Goal: Information Seeking & Learning: Understand process/instructions

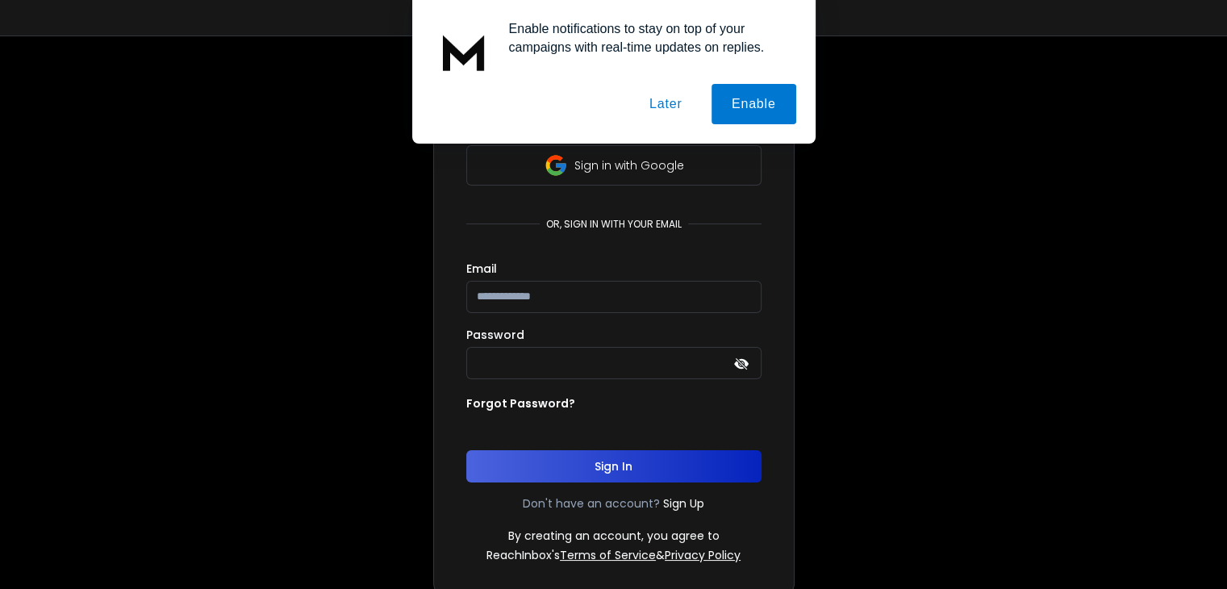
click at [531, 288] on input "email" at bounding box center [613, 297] width 295 height 32
paste input "**********"
type input "**********"
click at [678, 105] on button "Later" at bounding box center [665, 104] width 73 height 40
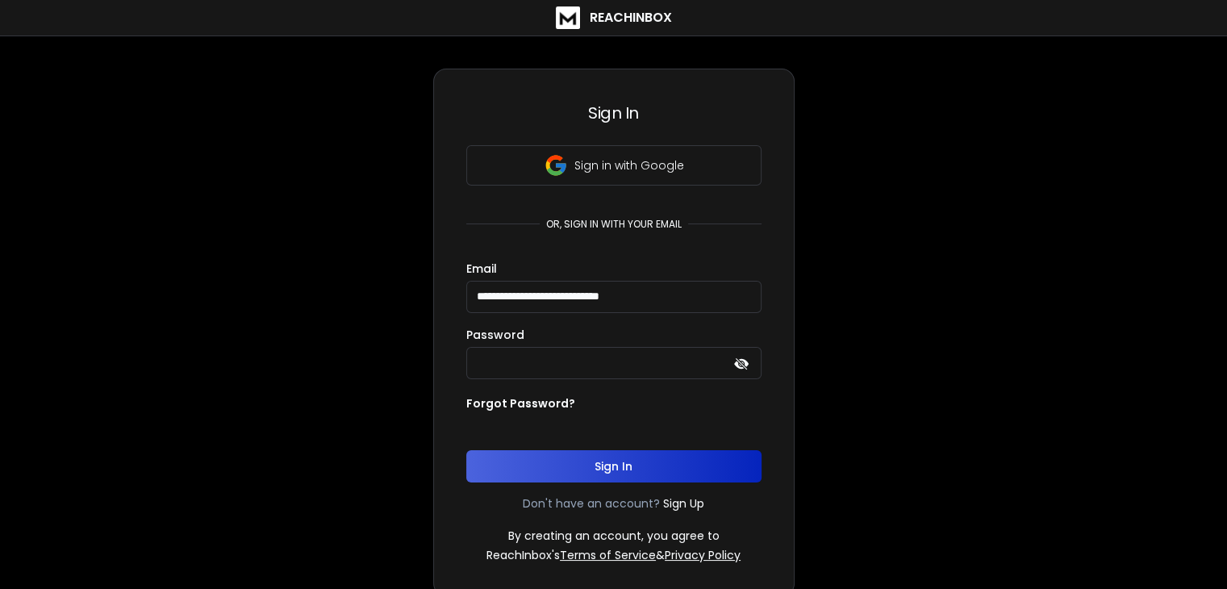
click at [623, 460] on button "Sign In" at bounding box center [613, 466] width 295 height 32
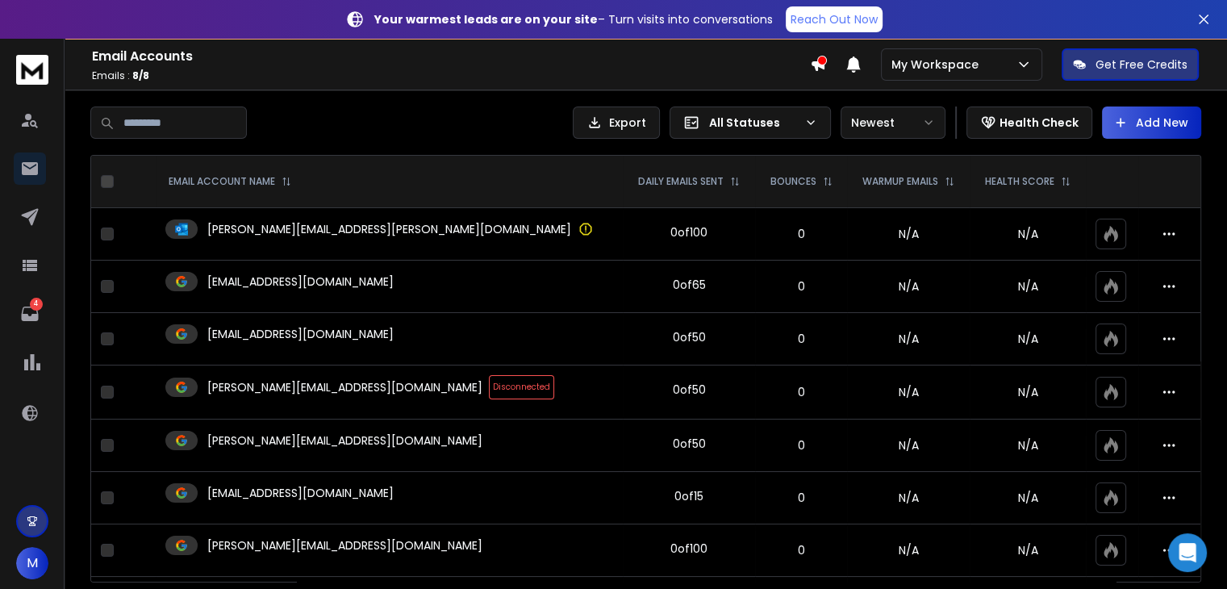
click at [294, 223] on p "[PERSON_NAME][EMAIL_ADDRESS][PERSON_NAME][DOMAIN_NAME]" at bounding box center [389, 229] width 364 height 16
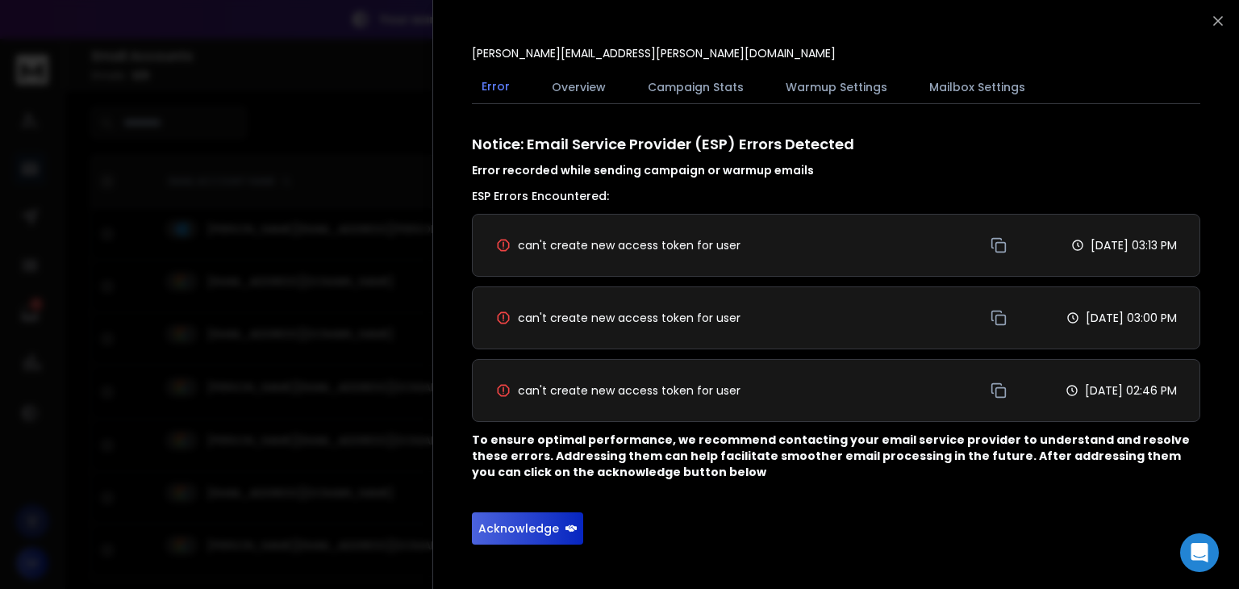
click at [696, 81] on button "Campaign Stats" at bounding box center [695, 86] width 115 height 35
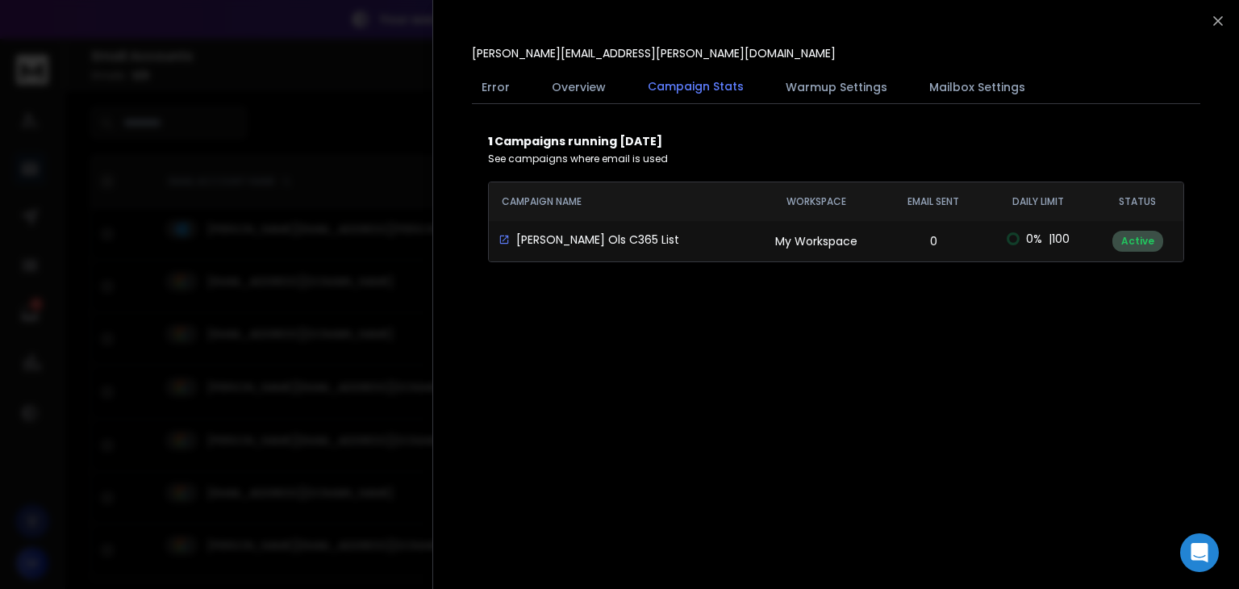
click at [1137, 241] on div "Active" at bounding box center [1137, 241] width 51 height 21
click at [577, 236] on td "Nelson Spitz Ols C365 List" at bounding box center [618, 239] width 258 height 35
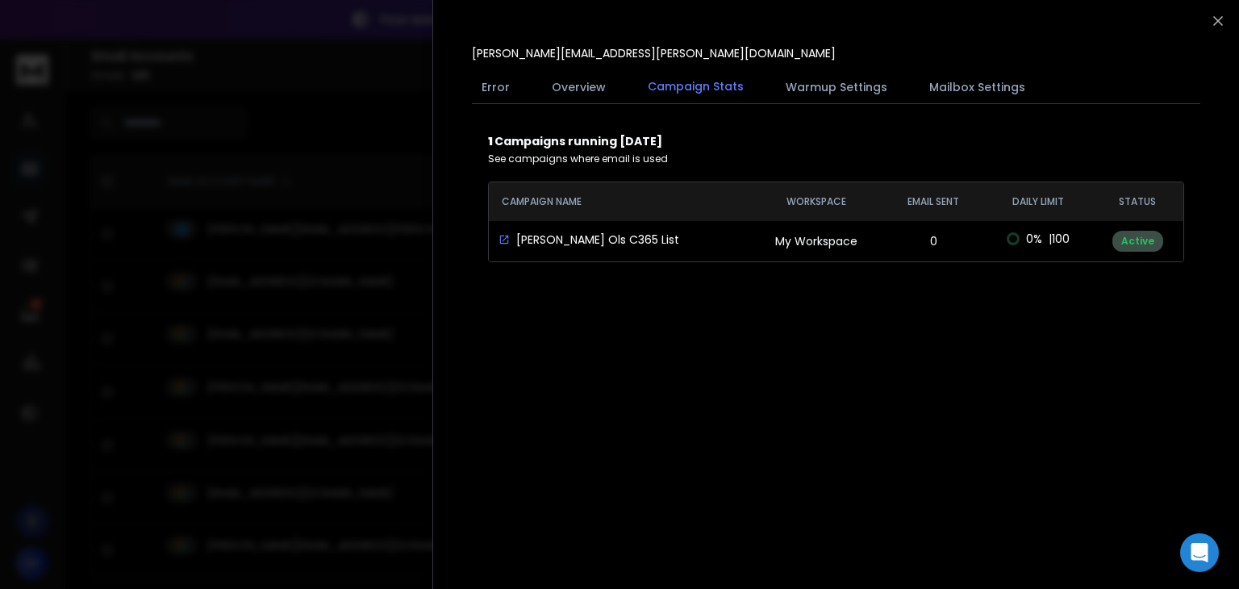
click at [554, 75] on button "Overview" at bounding box center [578, 86] width 73 height 35
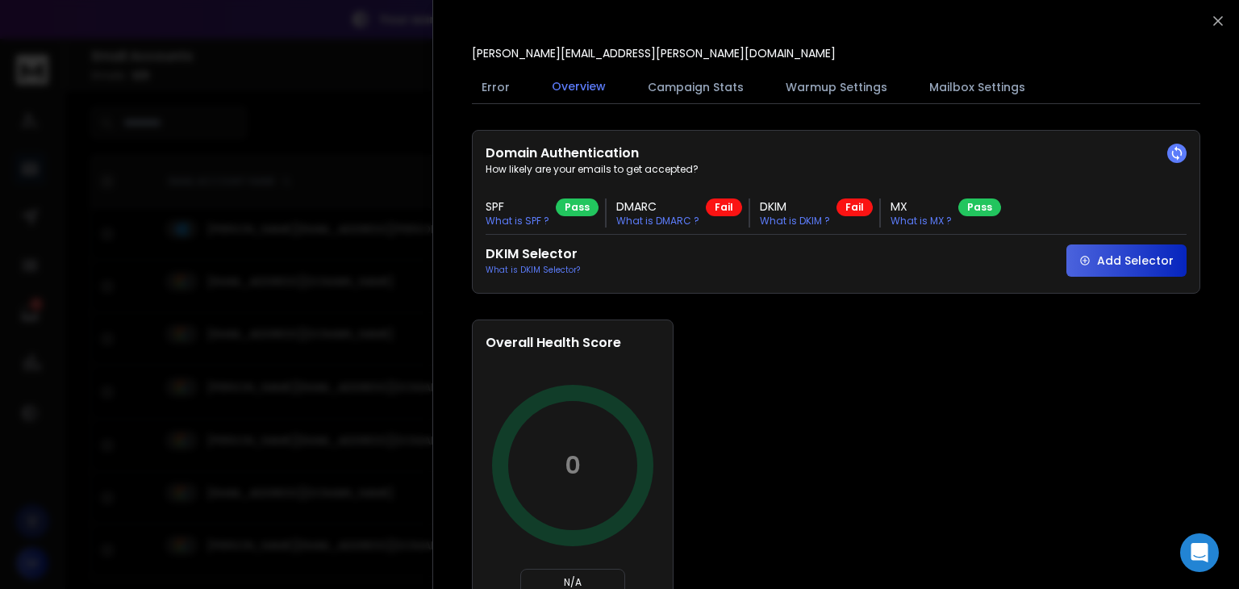
click at [960, 79] on button "Mailbox Settings" at bounding box center [976, 86] width 115 height 35
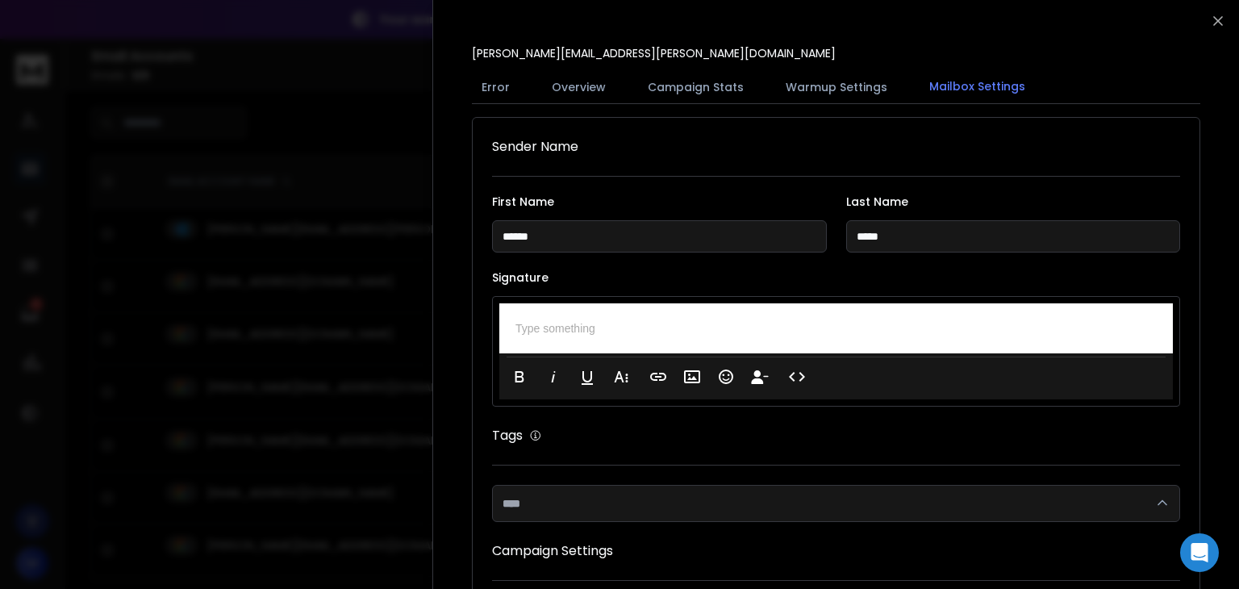
click at [497, 81] on button "Error" at bounding box center [496, 86] width 48 height 35
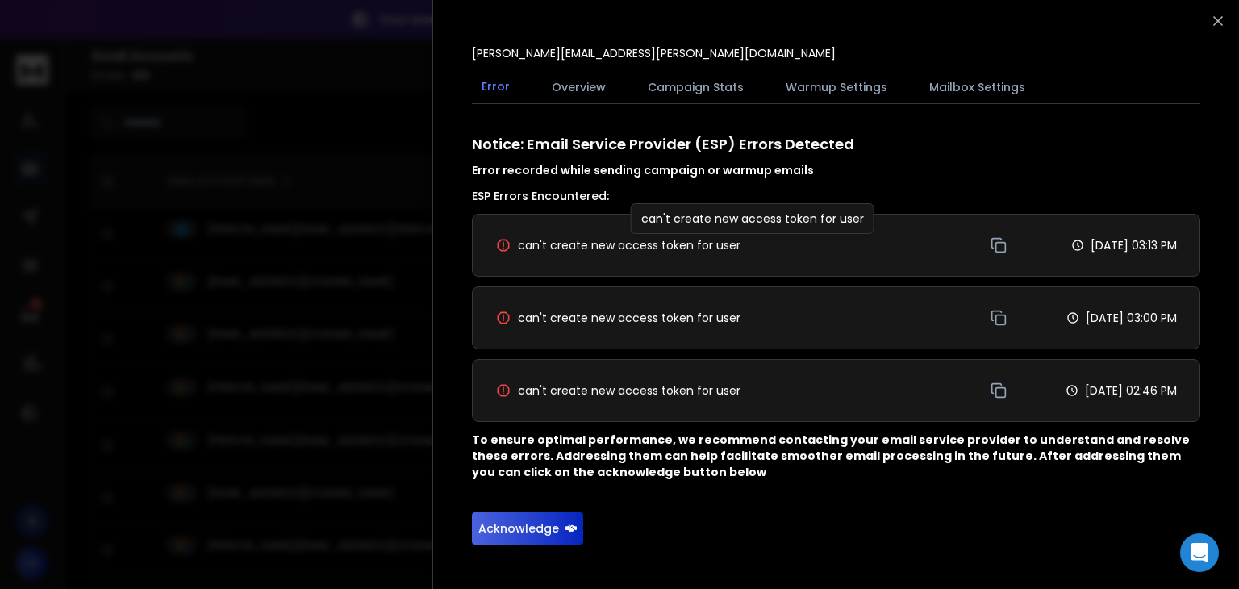
click at [661, 246] on span "can't create new access token for user" at bounding box center [629, 245] width 223 height 16
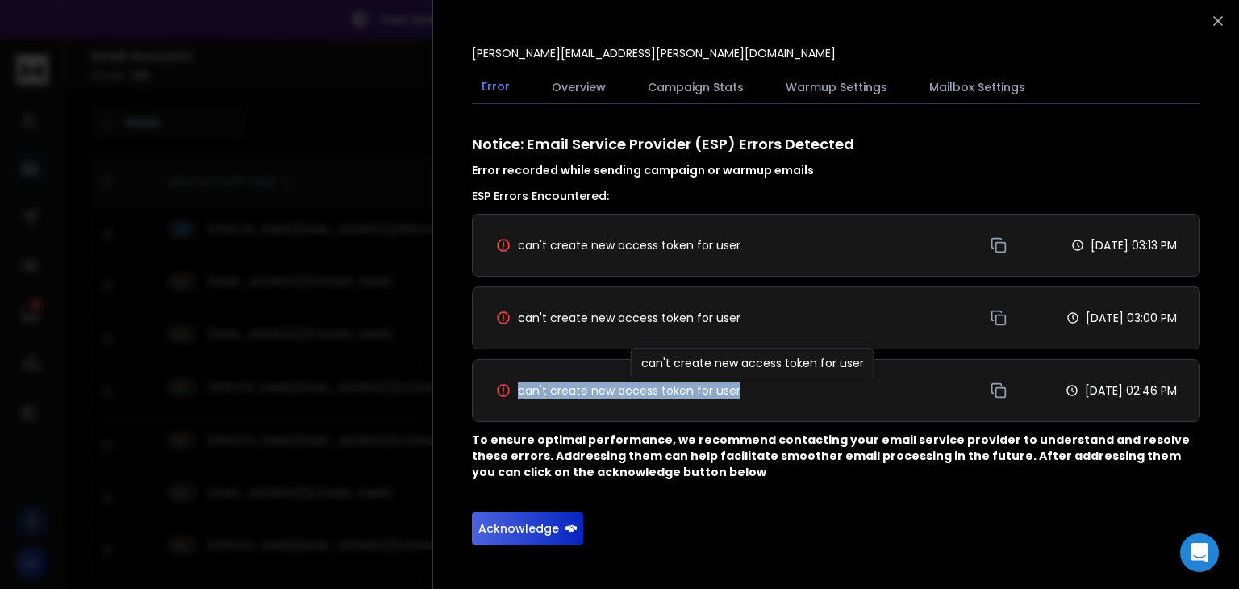
drag, startPoint x: 748, startPoint y: 381, endPoint x: 518, endPoint y: 384, distance: 230.6
click at [516, 385] on div "can't create new access token for user" at bounding box center [750, 390] width 511 height 16
copy span "can't create new access token for user"
click at [1216, 19] on icon "button" at bounding box center [1218, 21] width 16 height 16
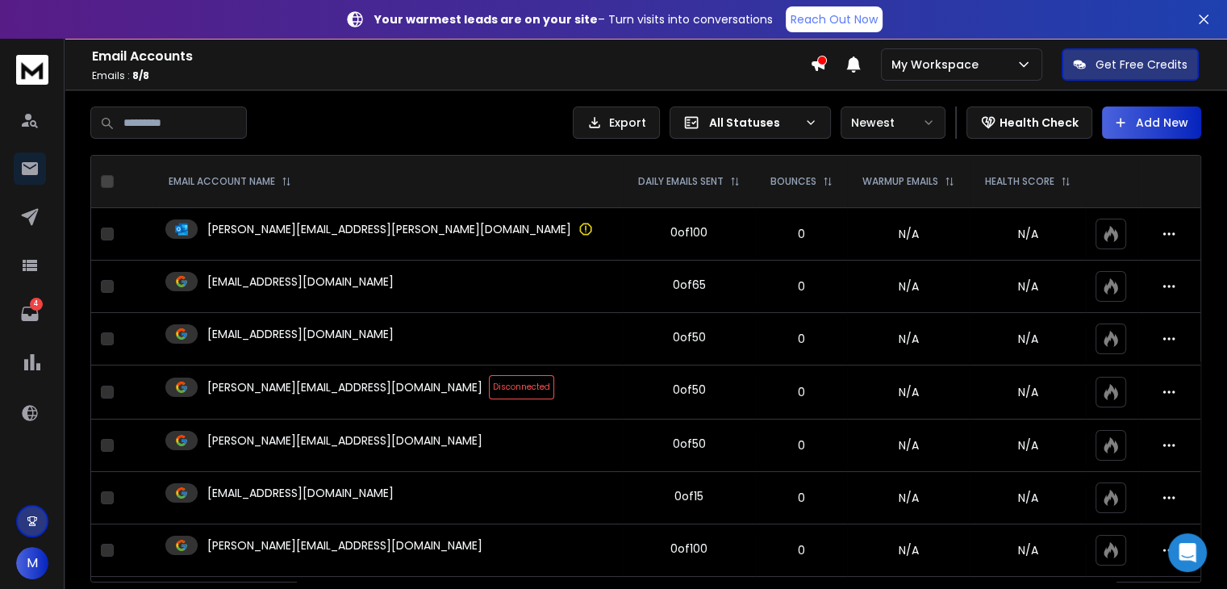
click at [577, 231] on icon at bounding box center [585, 229] width 16 height 16
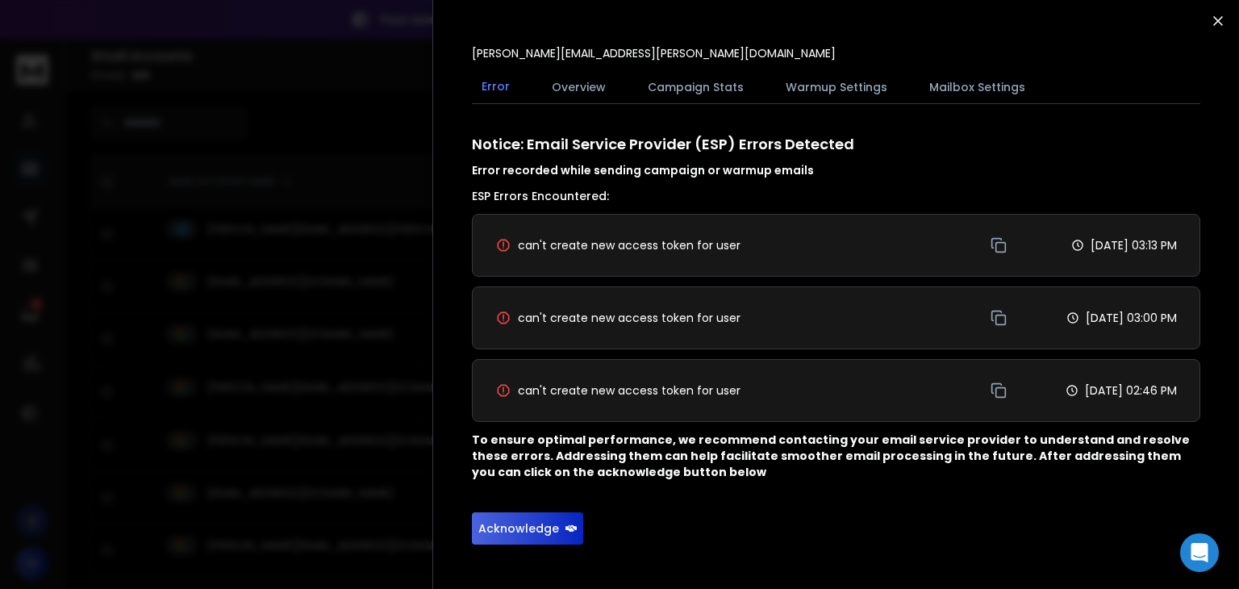
click at [1210, 21] on icon "button" at bounding box center [1218, 21] width 16 height 16
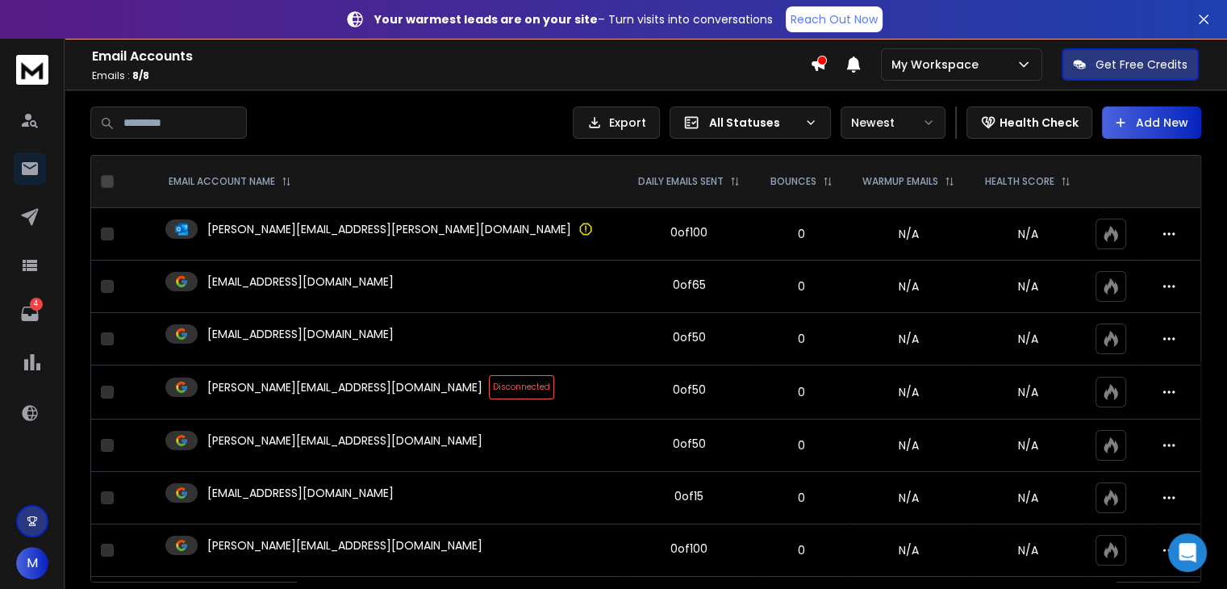
click at [219, 223] on p "nelson.spitz@esg-impacts.com" at bounding box center [389, 229] width 364 height 16
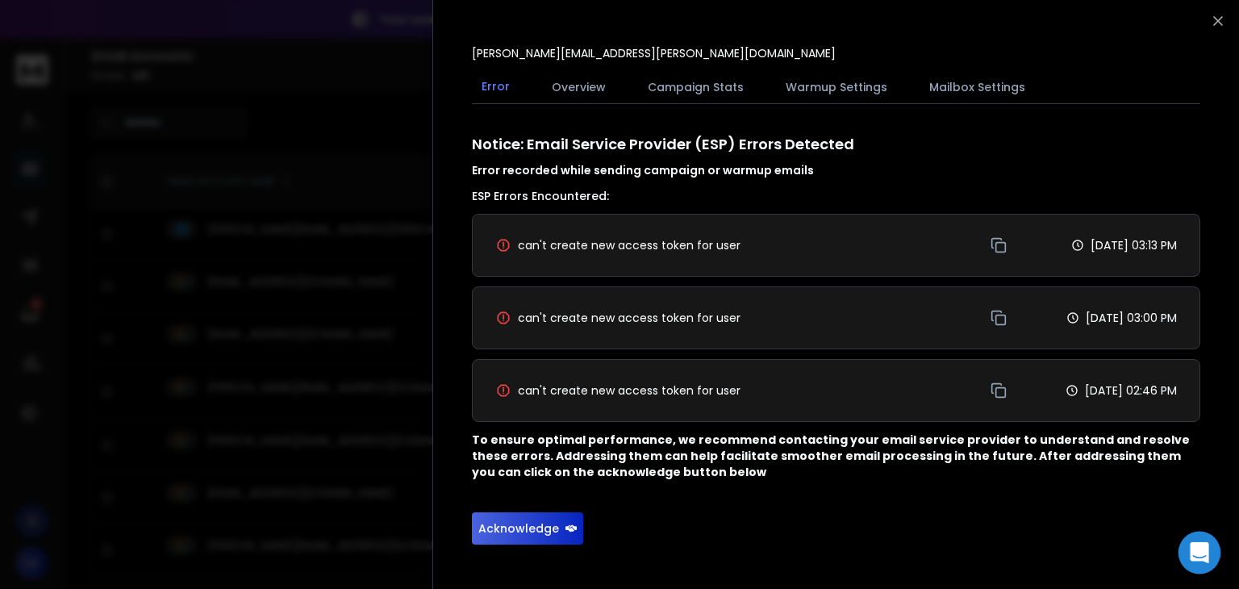
click at [1206, 552] on icon "Open Intercom Messenger" at bounding box center [1198, 552] width 19 height 21
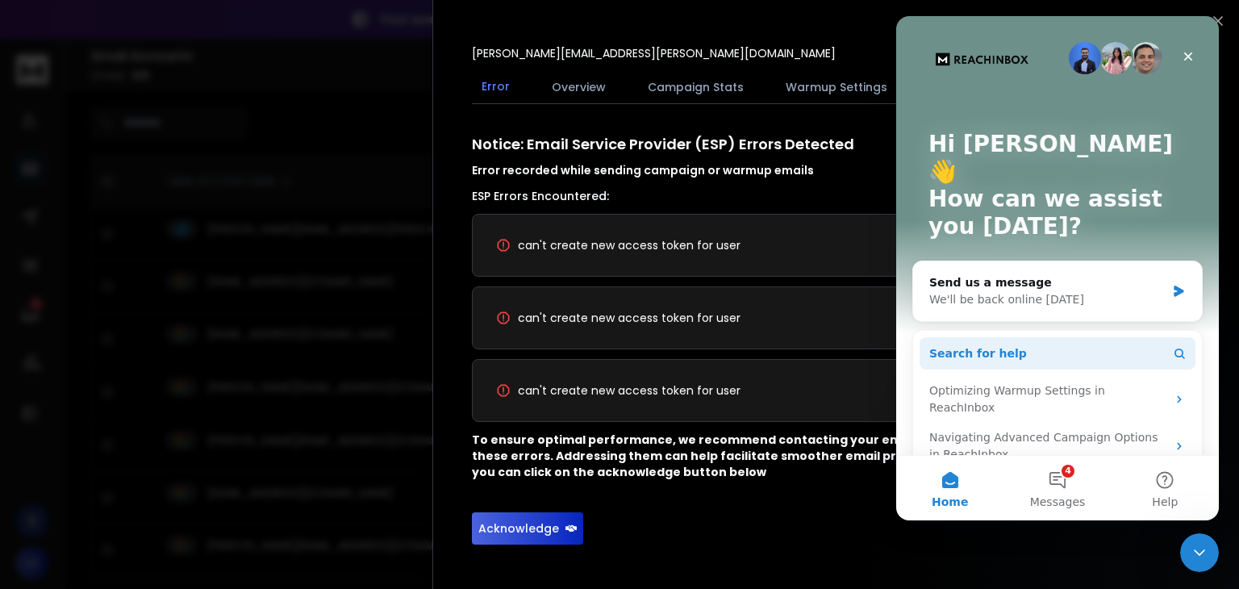
click at [1057, 337] on button "Search for help" at bounding box center [1057, 353] width 276 height 32
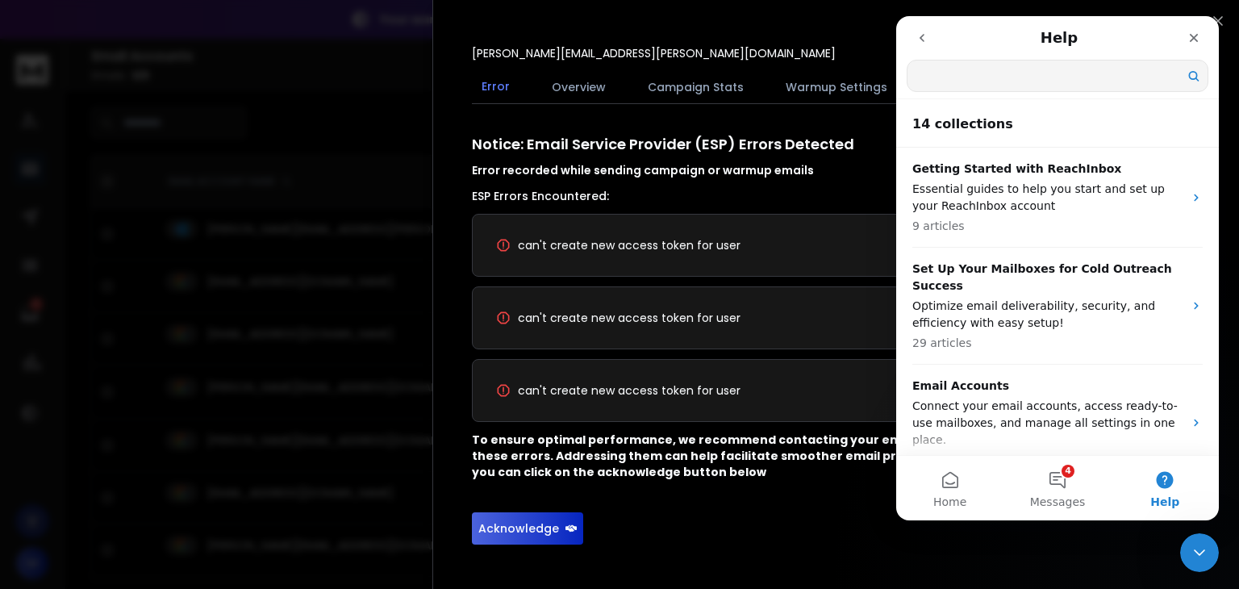
paste input "**********"
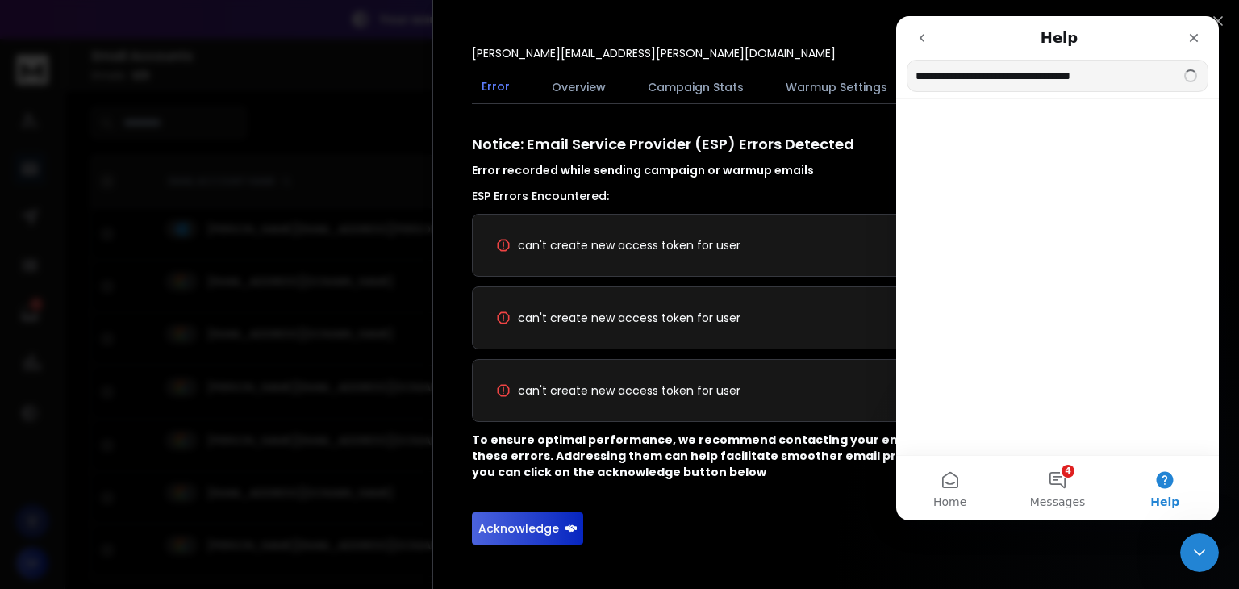
type input "**********"
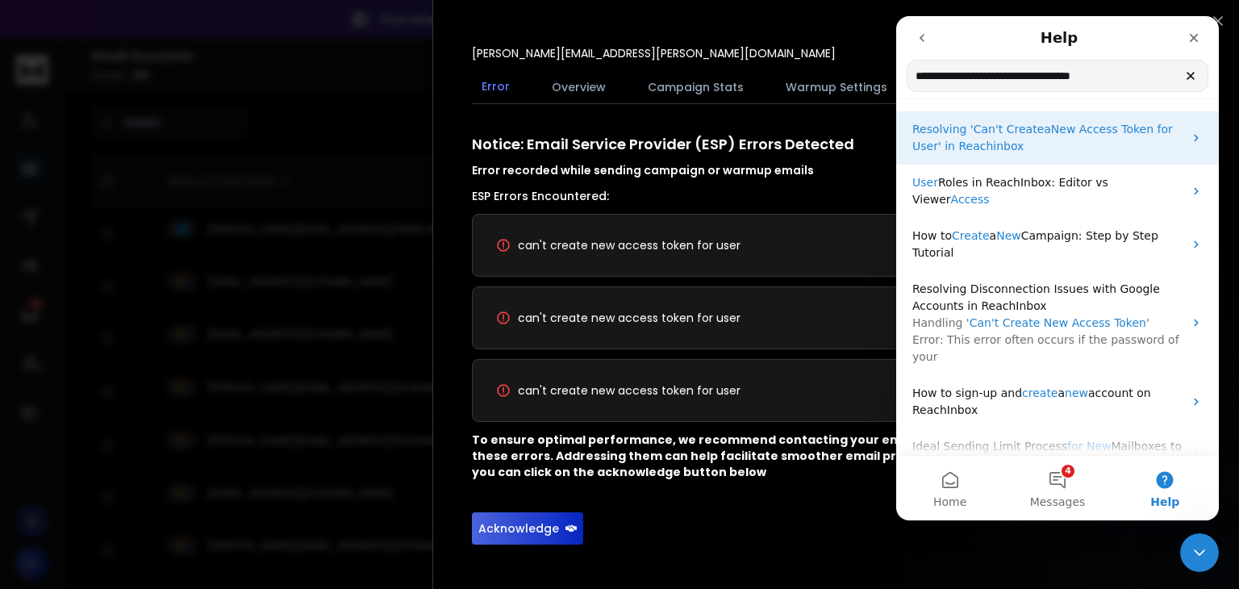
click at [1075, 125] on span "Intercom messenger" at bounding box center [1076, 129] width 3 height 13
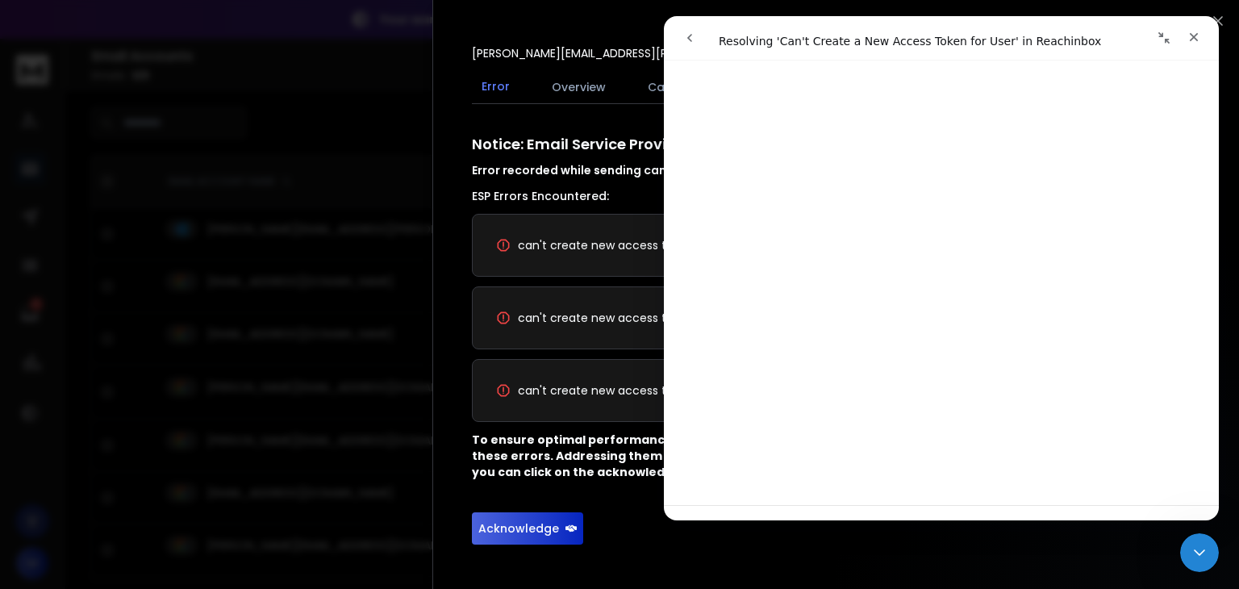
scroll to position [645, 0]
click at [1188, 40] on icon "Close" at bounding box center [1193, 37] width 13 height 13
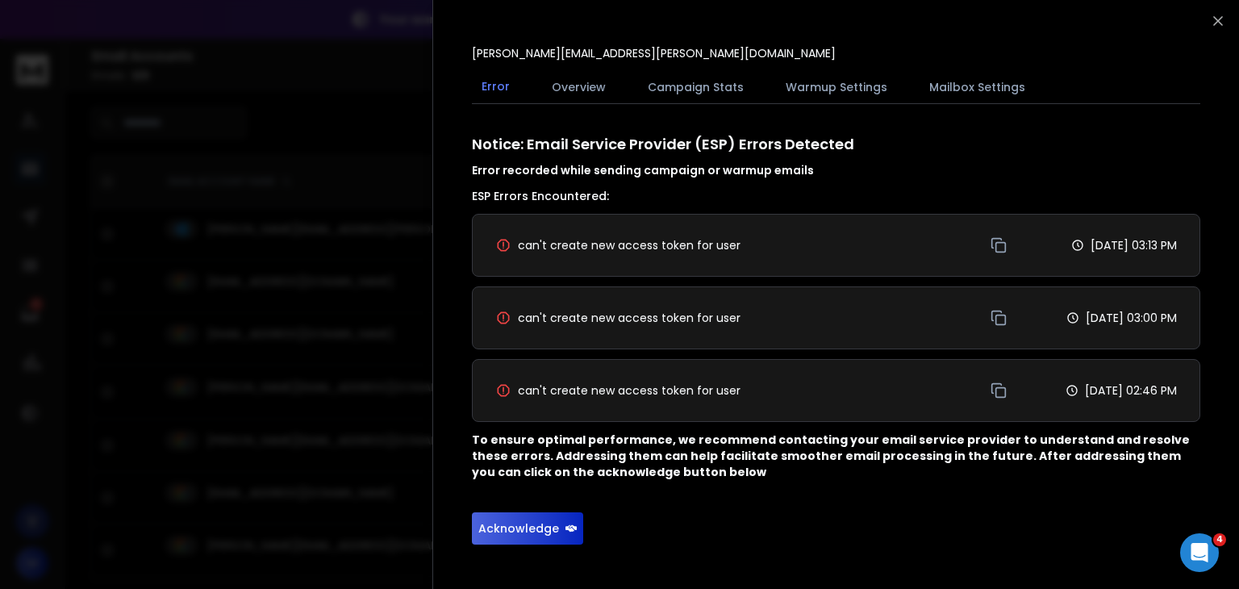
scroll to position [0, 0]
drag, startPoint x: 1214, startPoint y: 23, endPoint x: 1204, endPoint y: 22, distance: 9.7
click at [1213, 23] on icon "button" at bounding box center [1218, 21] width 16 height 16
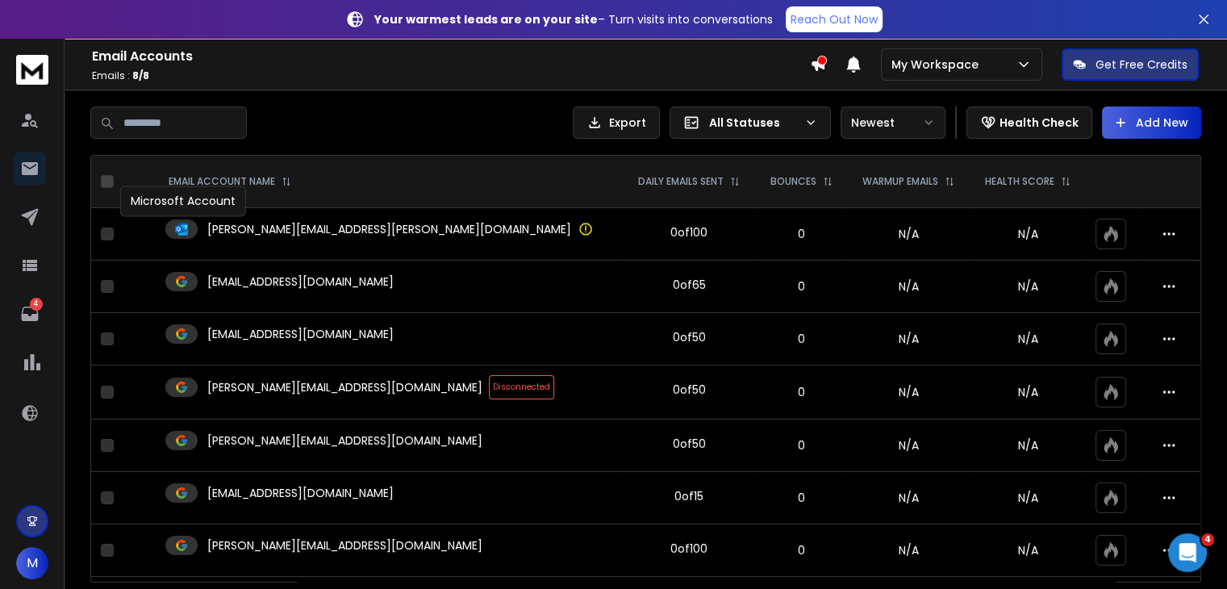
click at [174, 229] on div at bounding box center [181, 228] width 32 height 19
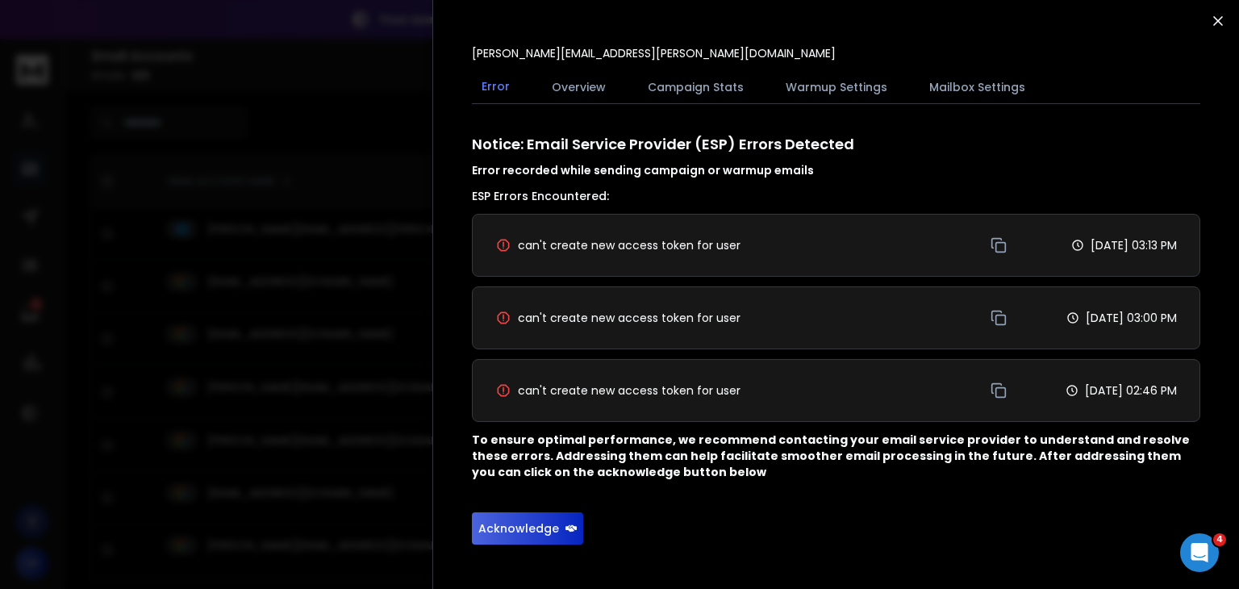
click at [1215, 20] on icon "button" at bounding box center [1218, 21] width 16 height 16
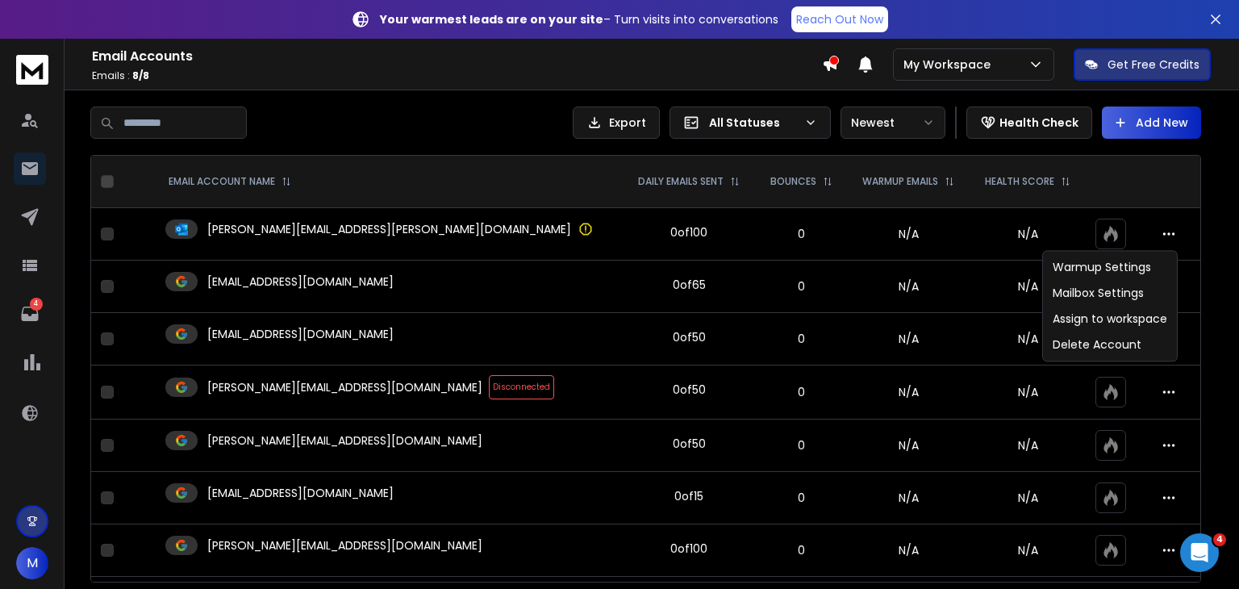
click at [1161, 230] on icon at bounding box center [1168, 234] width 15 height 15
click at [1104, 231] on icon at bounding box center [1111, 234] width 14 height 16
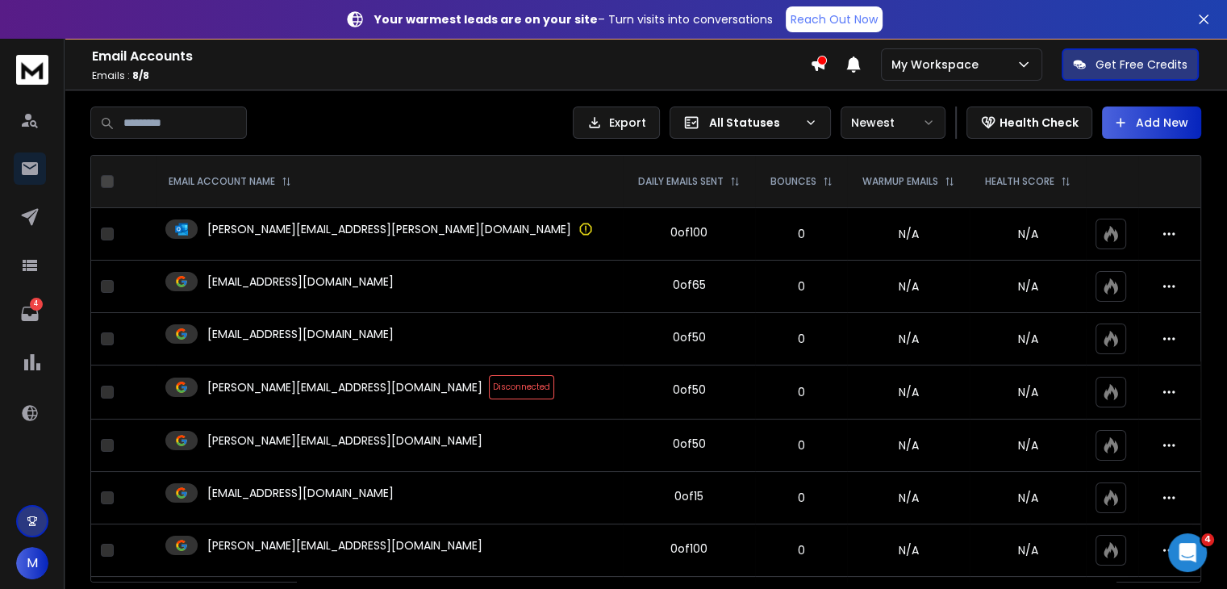
click at [339, 223] on p "nelson.spitz@esg-impacts.com" at bounding box center [389, 229] width 364 height 16
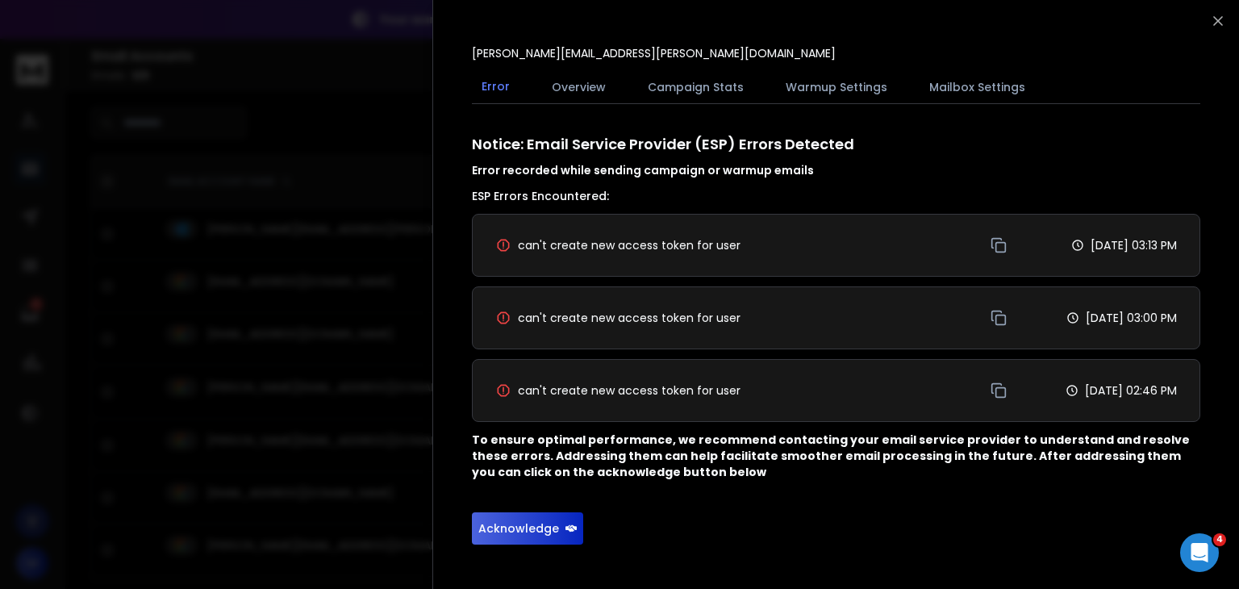
click at [968, 81] on button "Mailbox Settings" at bounding box center [976, 86] width 115 height 35
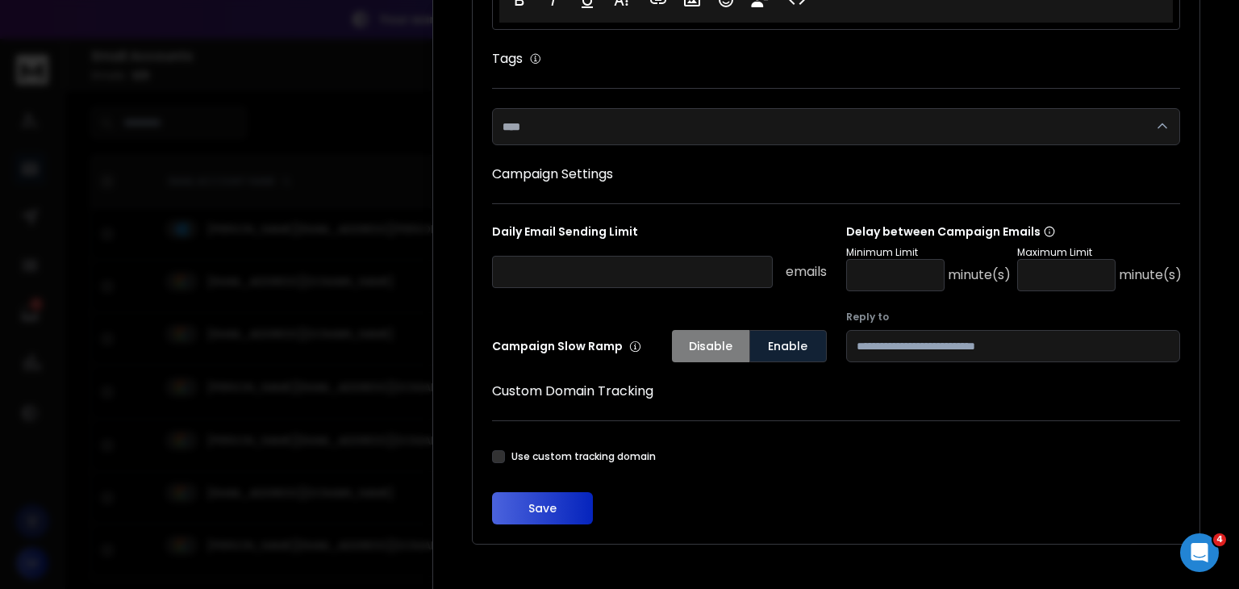
scroll to position [377, 0]
drag, startPoint x: 1231, startPoint y: 532, endPoint x: 1216, endPoint y: 544, distance: 19.0
click at [1224, 538] on body "Your warmest leads are on your site – Turn visits into conversations Reach Out …" at bounding box center [613, 294] width 1227 height 589
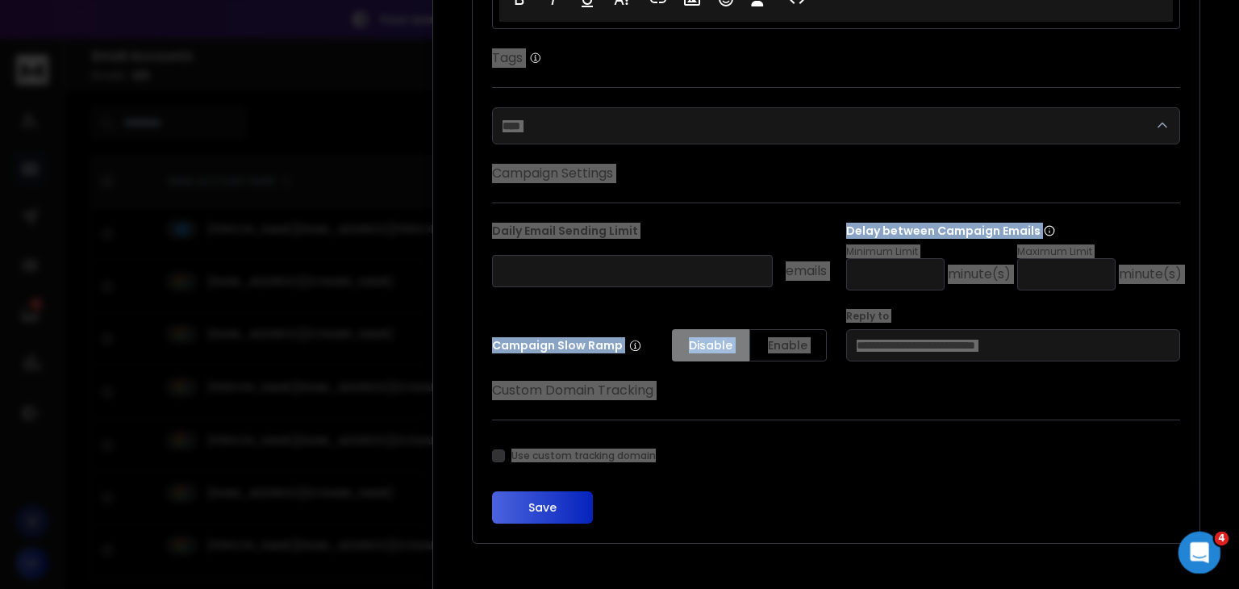
click at [1198, 554] on icon "Open Intercom Messenger" at bounding box center [1197, 550] width 27 height 27
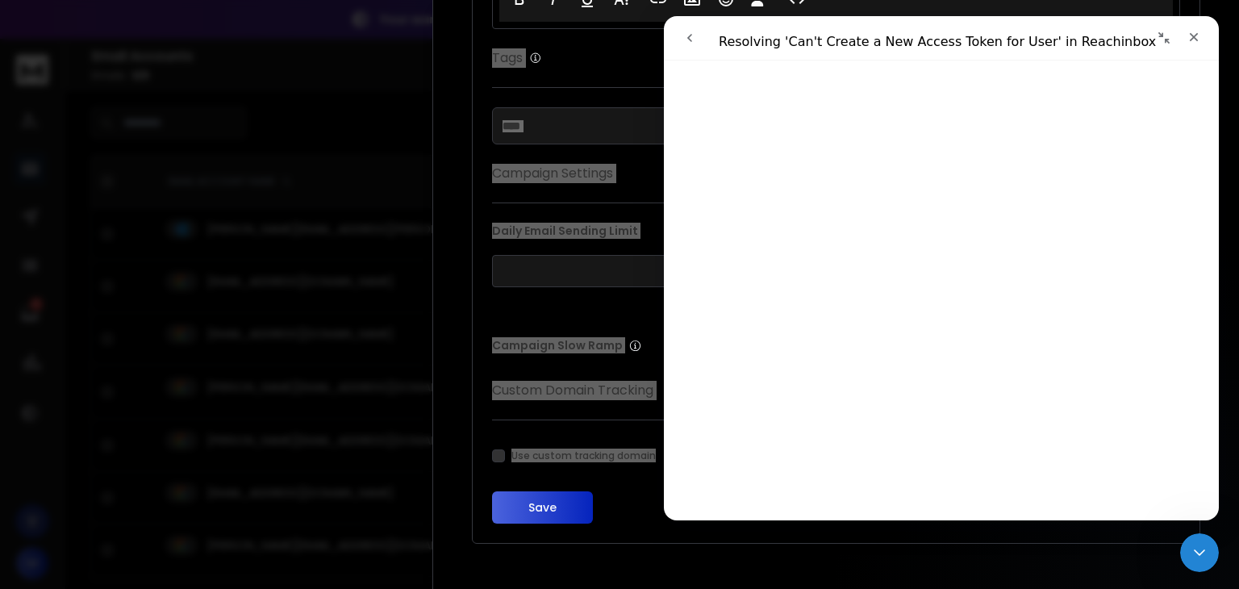
scroll to position [402, 0]
click at [1184, 36] on div "Close" at bounding box center [1193, 37] width 29 height 29
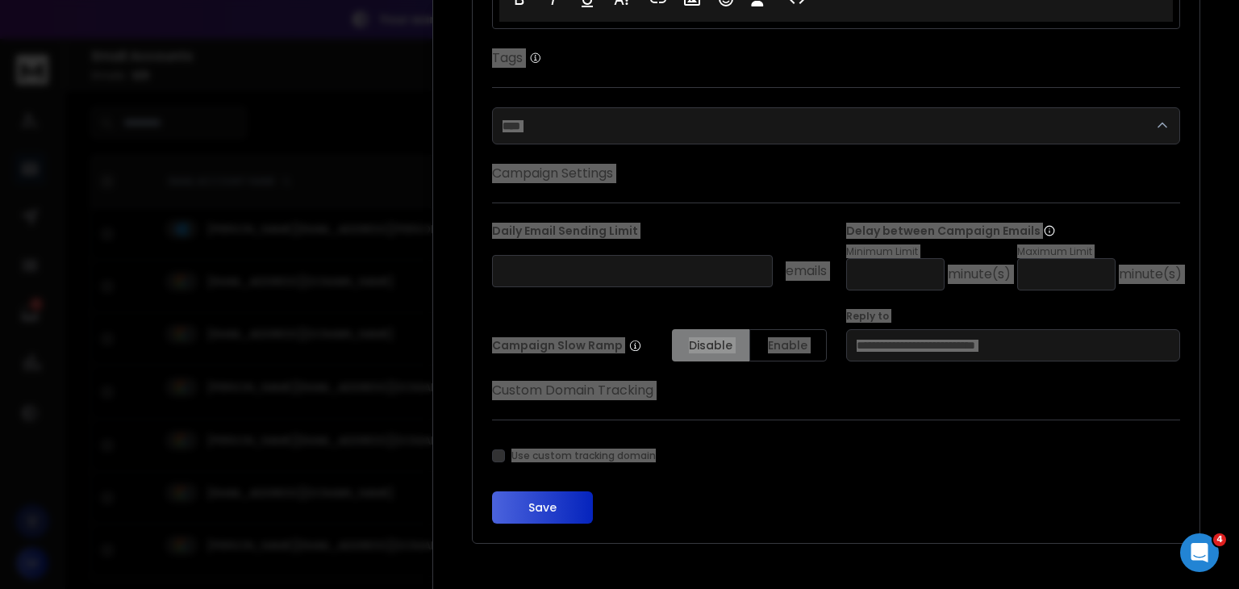
scroll to position [0, 0]
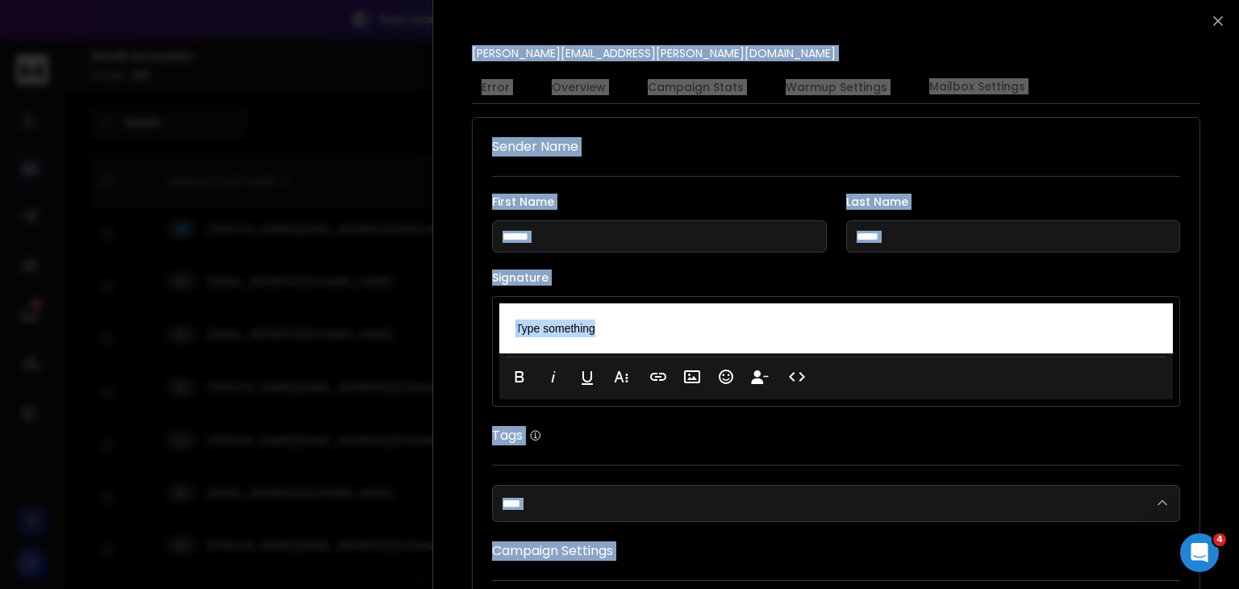
click at [1214, 23] on icon "button" at bounding box center [1218, 21] width 16 height 16
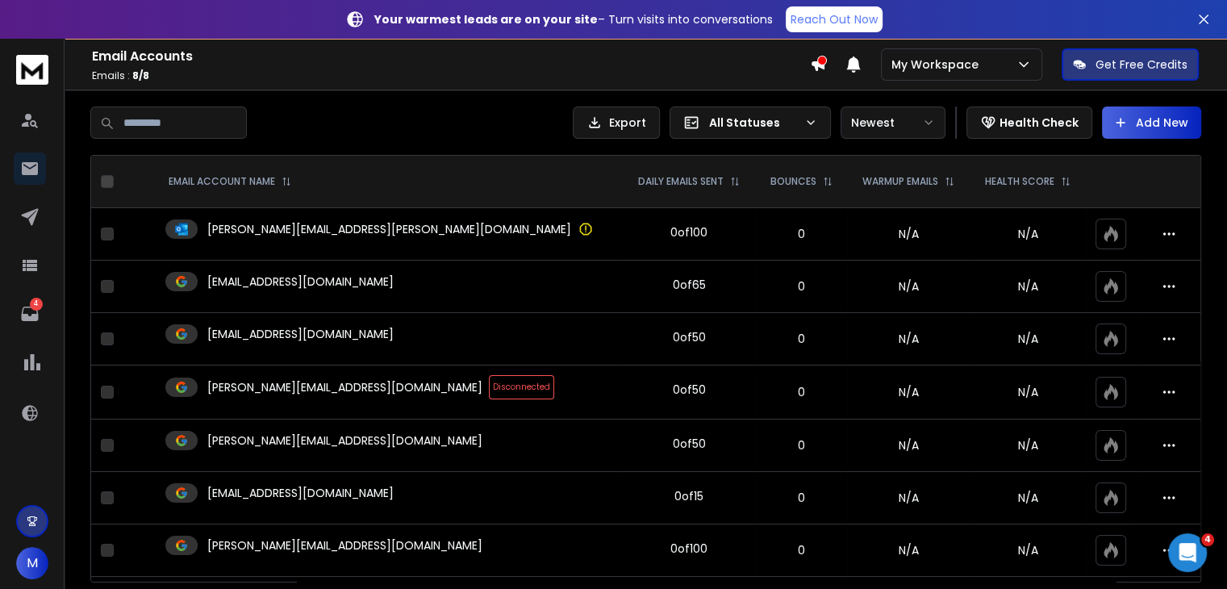
click at [110, 234] on button "button" at bounding box center [107, 233] width 13 height 13
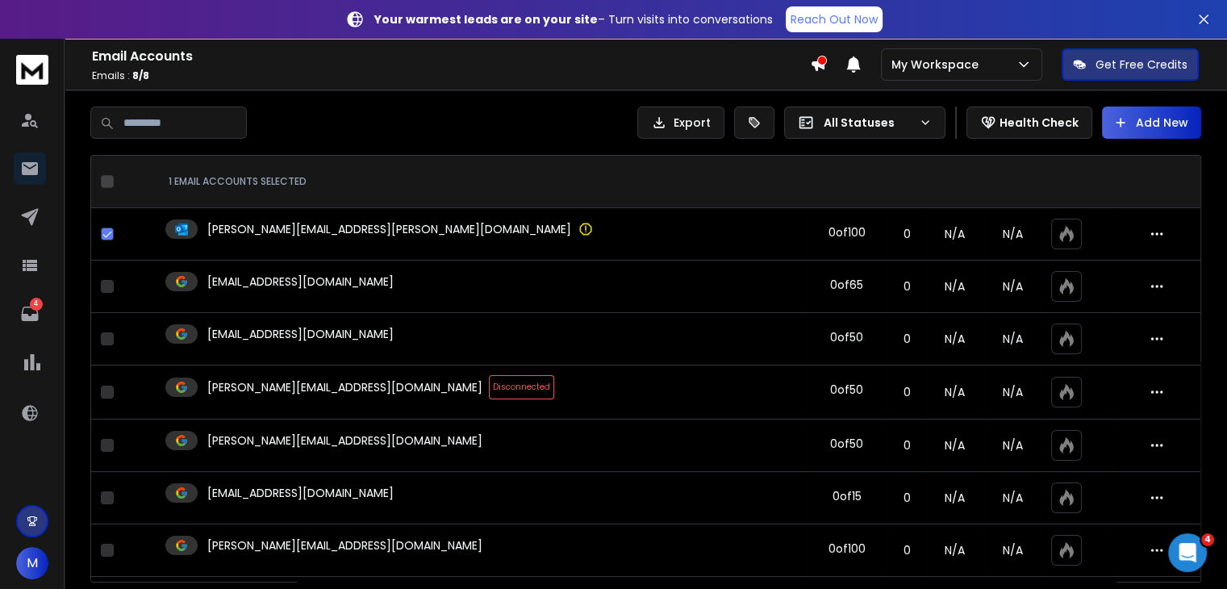
click at [931, 120] on icon at bounding box center [924, 122] width 13 height 13
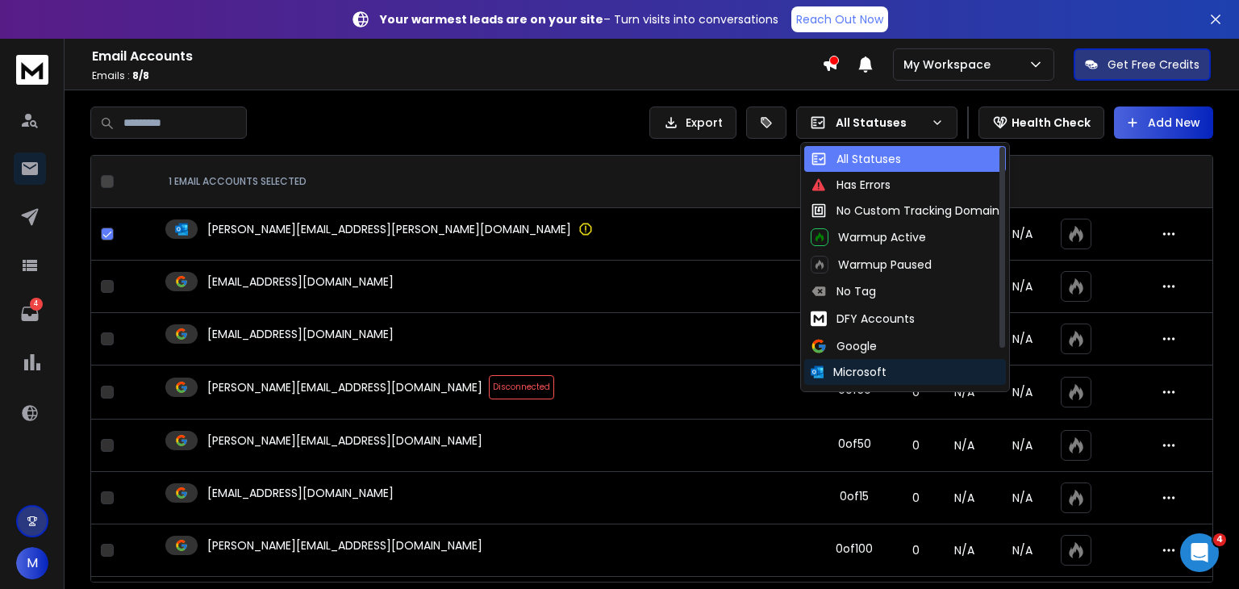
click at [858, 370] on div "Microsoft" at bounding box center [848, 372] width 76 height 16
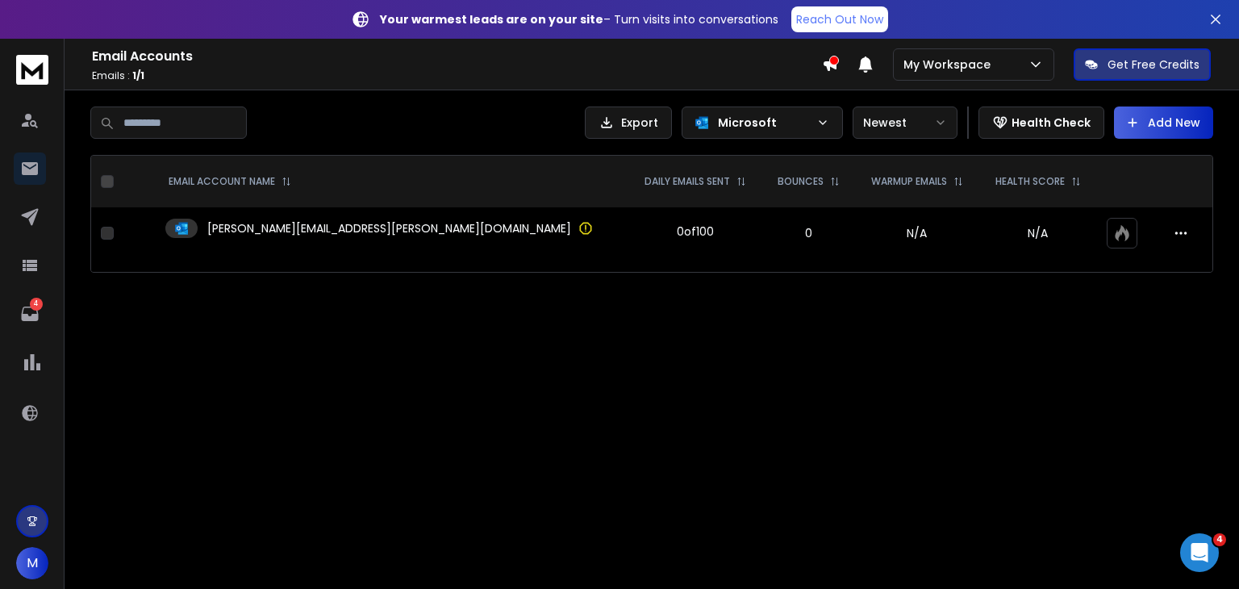
click at [1173, 230] on icon at bounding box center [1180, 233] width 15 height 15
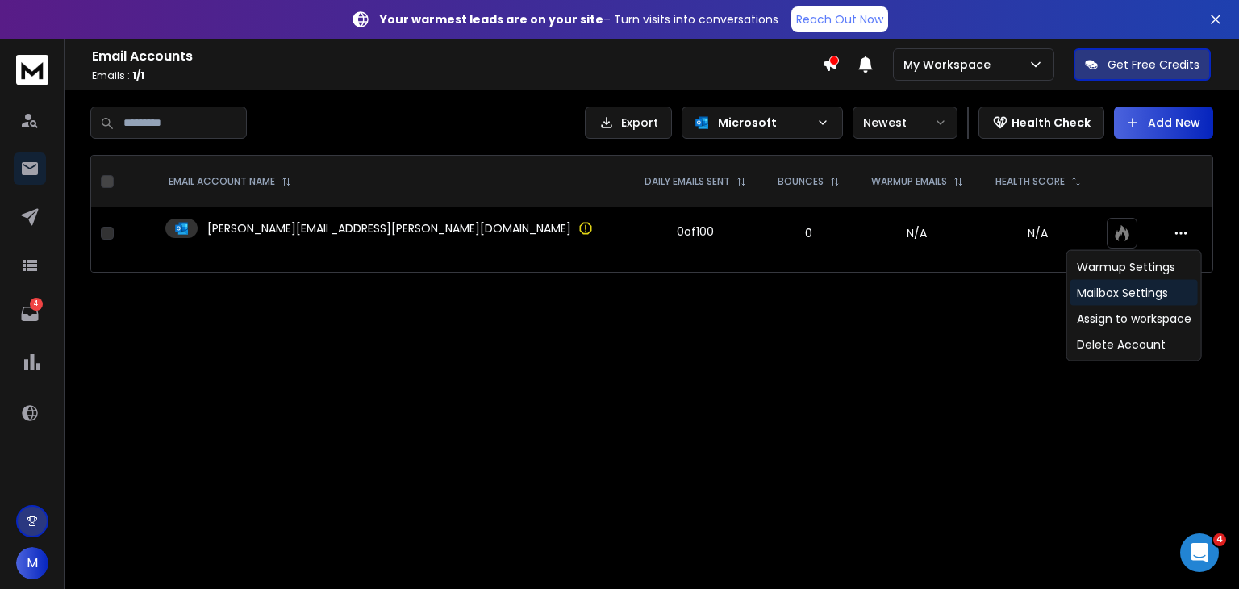
click at [1146, 293] on div "Mailbox Settings" at bounding box center [1133, 293] width 127 height 26
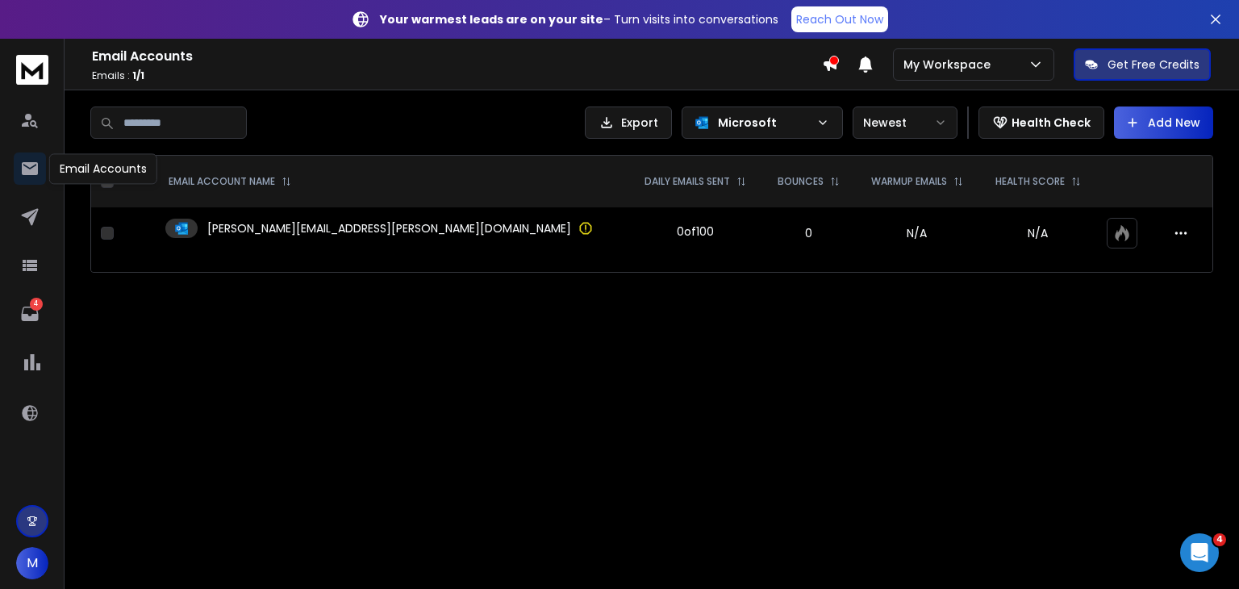
click at [29, 169] on icon at bounding box center [30, 168] width 16 height 13
click at [310, 227] on p "nelson.spitz@esg-impacts.com" at bounding box center [389, 228] width 364 height 16
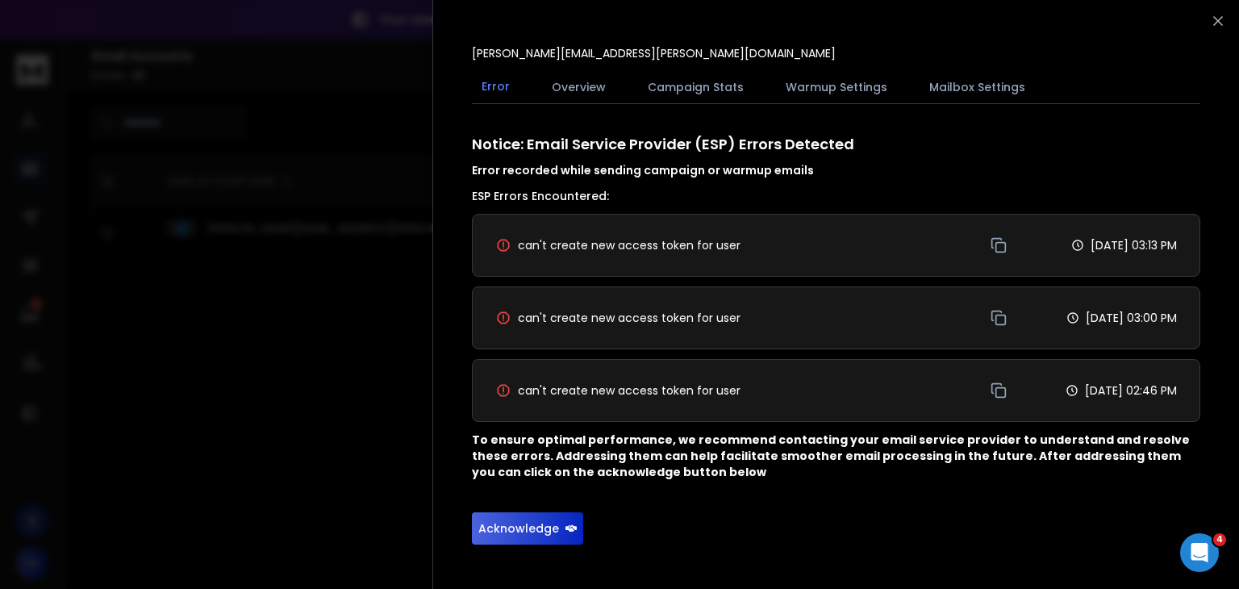
click at [572, 75] on button "Overview" at bounding box center [578, 86] width 73 height 35
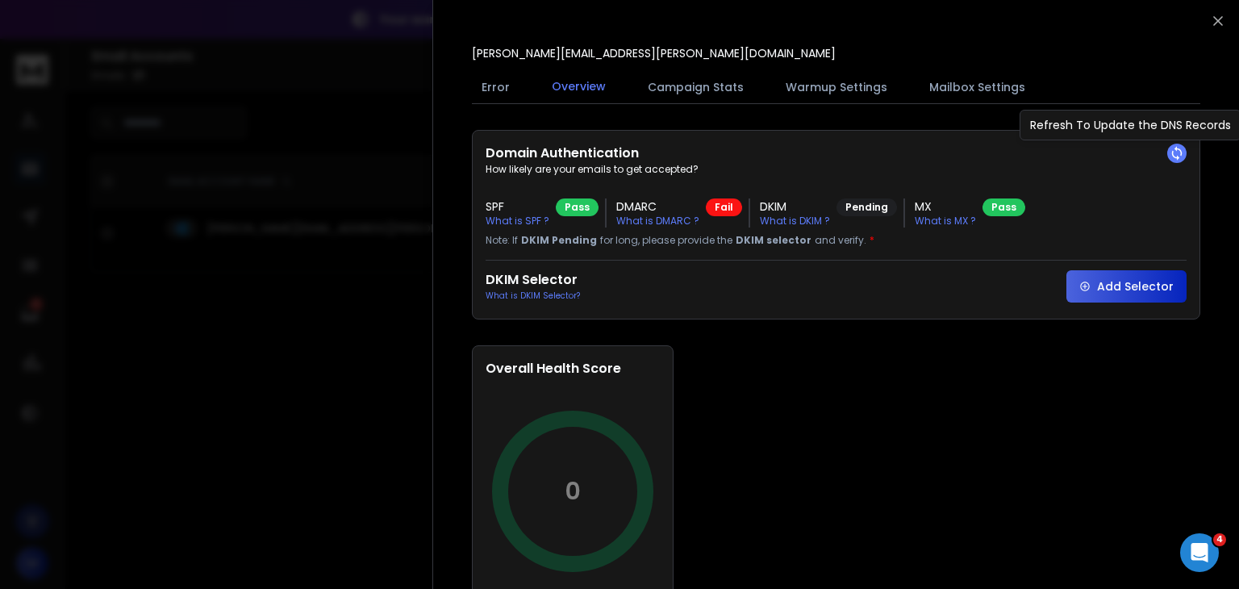
click at [1174, 146] on icon at bounding box center [1176, 153] width 16 height 16
click at [719, 80] on button "Campaign Stats" at bounding box center [695, 86] width 115 height 35
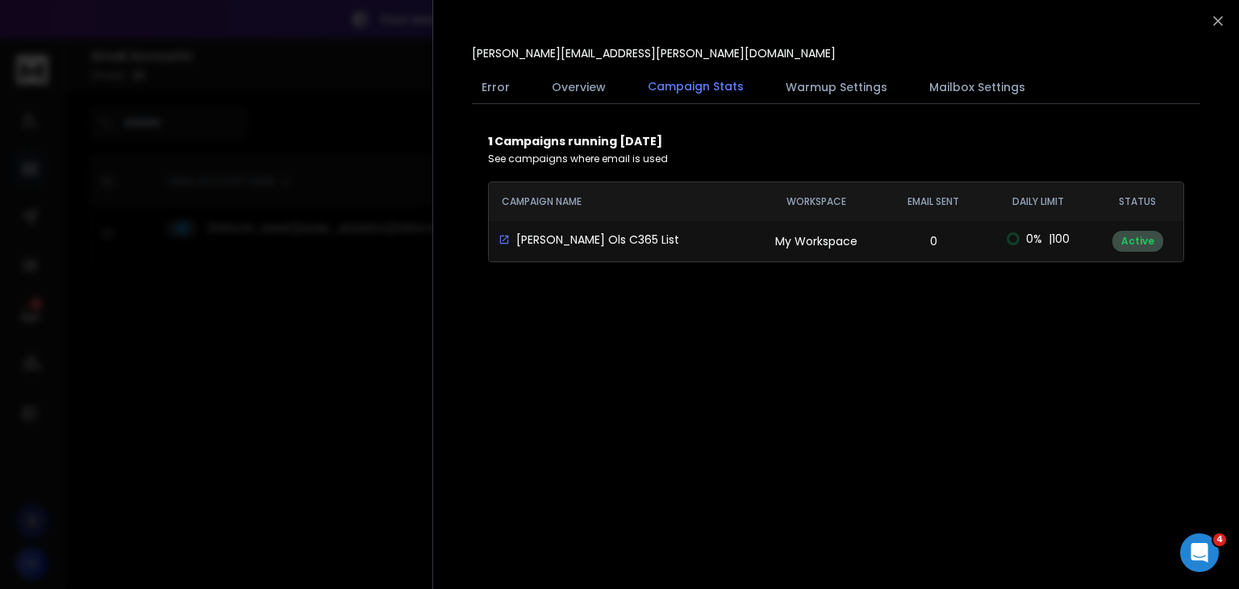
click at [1126, 239] on div "Active" at bounding box center [1137, 241] width 51 height 21
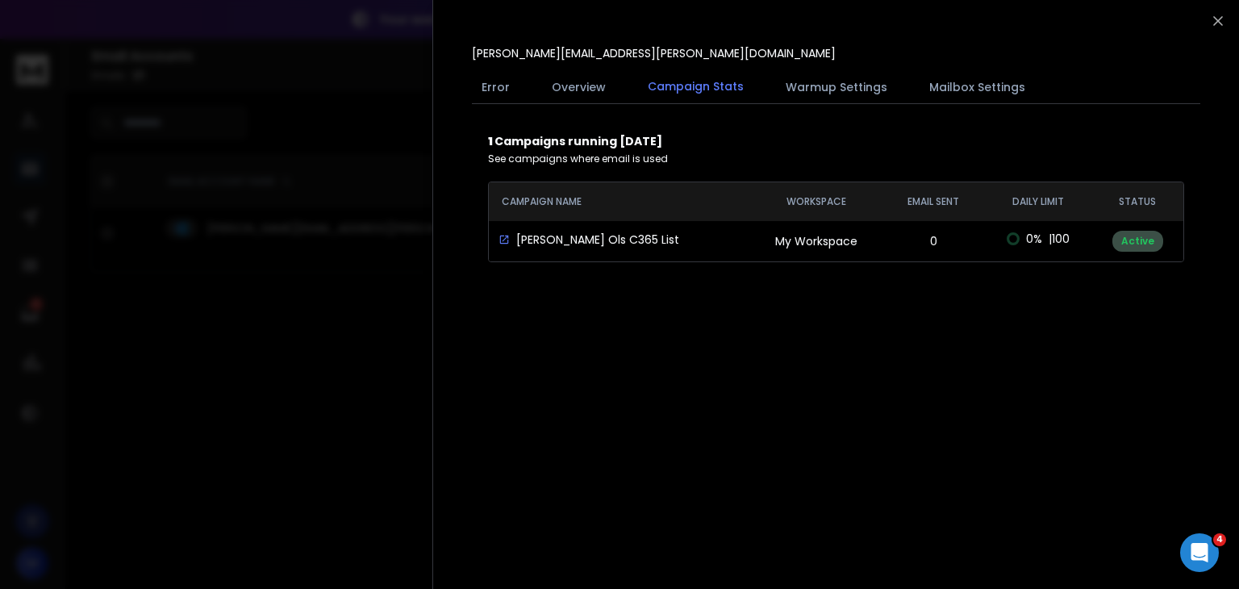
click at [845, 76] on button "Warmup Settings" at bounding box center [836, 86] width 121 height 35
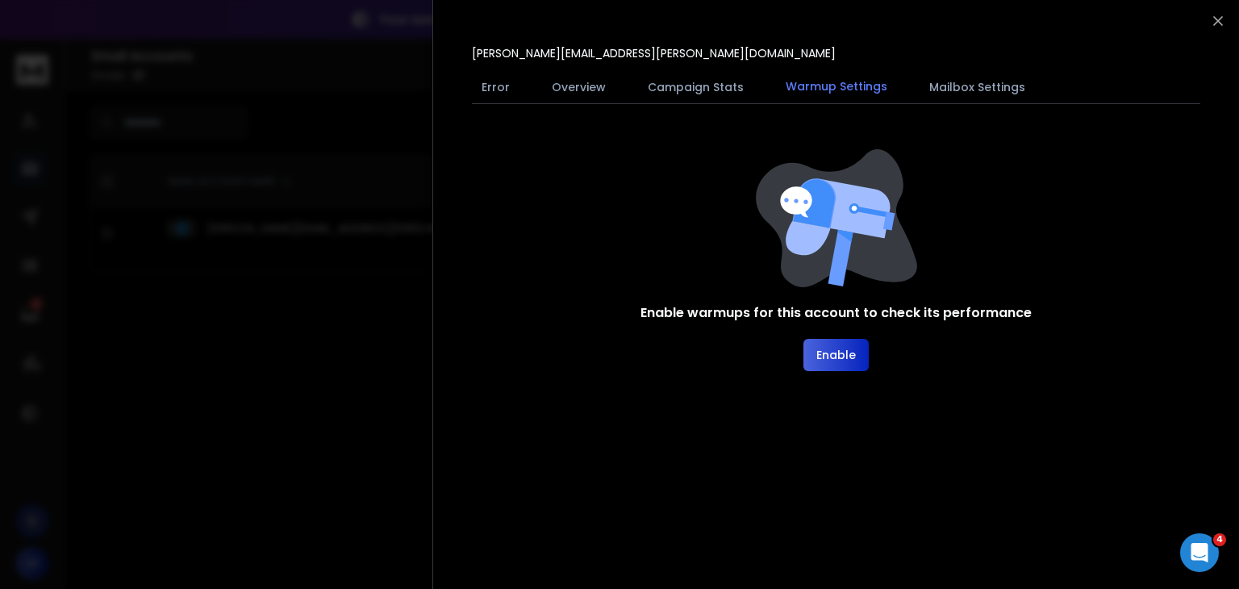
click at [977, 88] on button "Mailbox Settings" at bounding box center [976, 86] width 115 height 35
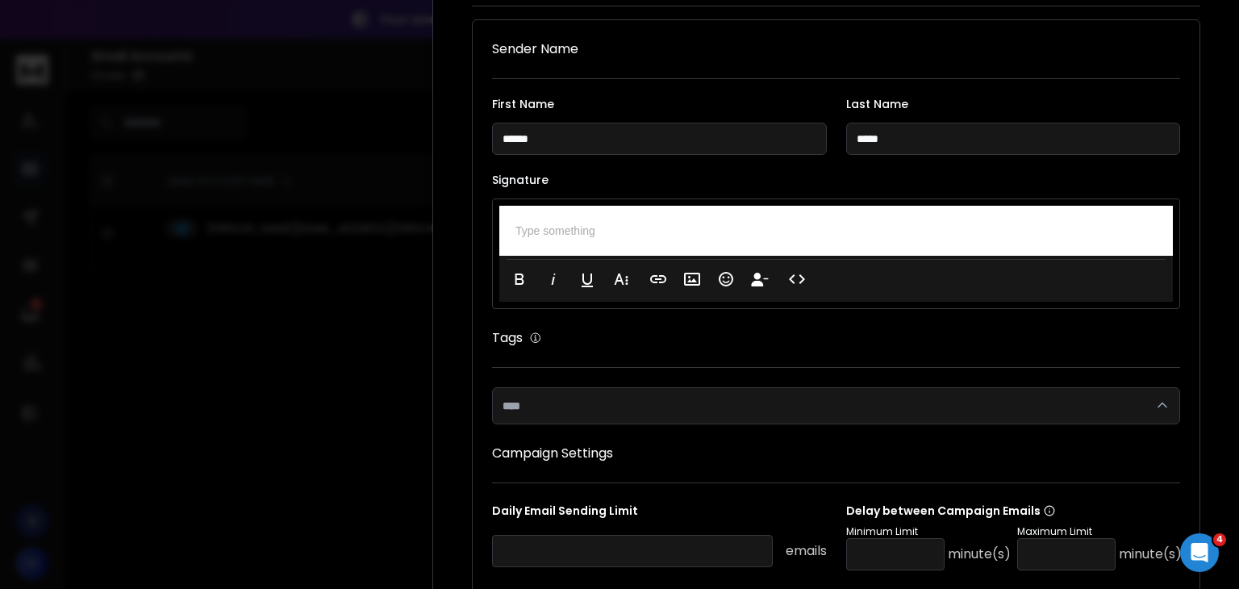
scroll to position [55, 0]
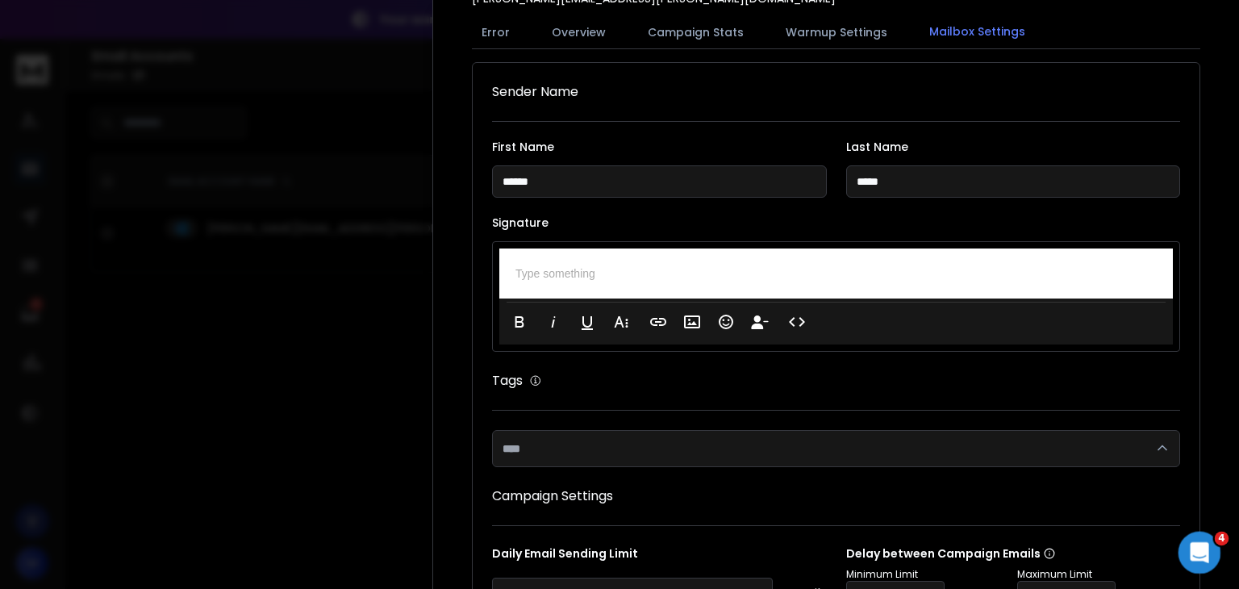
click at [1188, 546] on icon "Open Intercom Messenger" at bounding box center [1197, 550] width 27 height 27
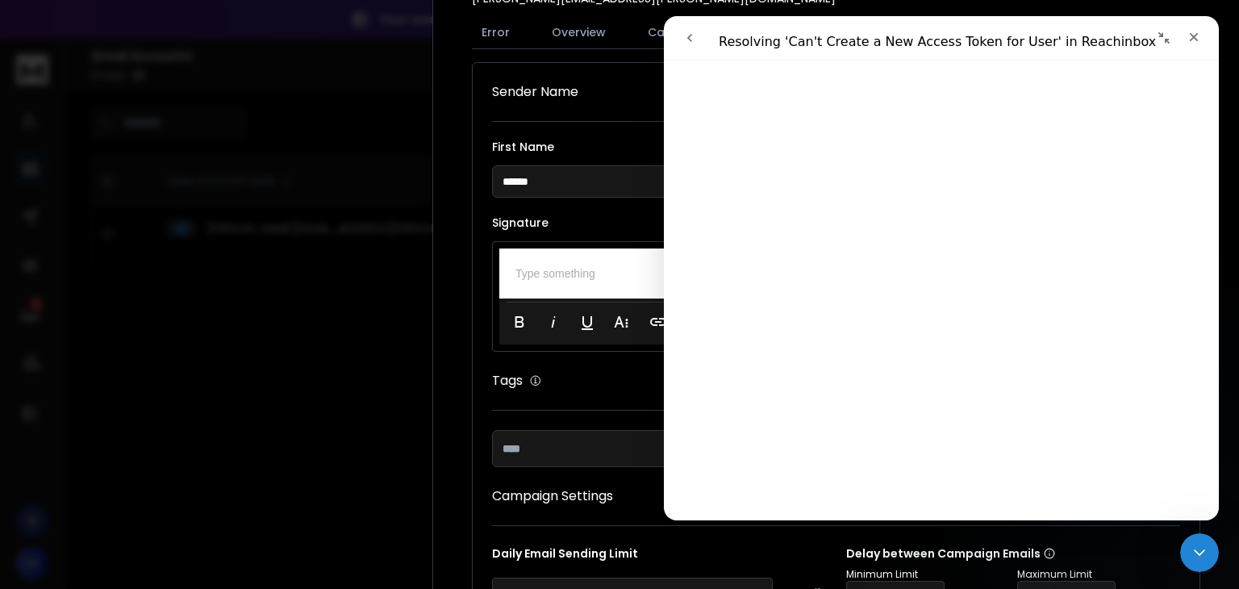
scroll to position [0, 0]
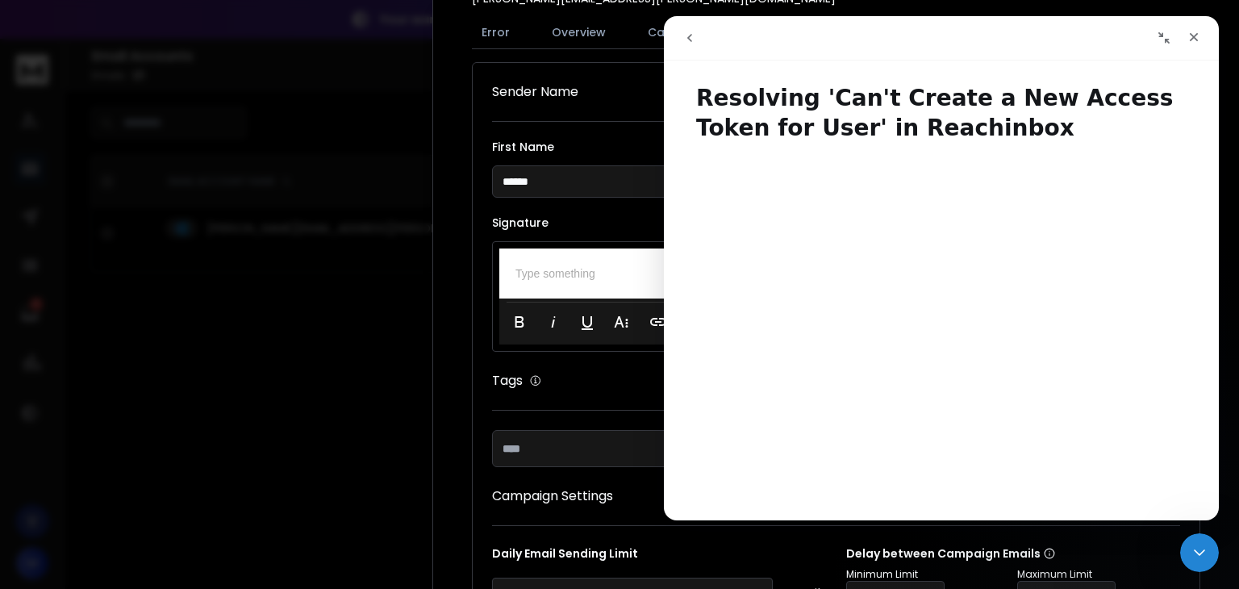
click at [689, 34] on icon "go back" at bounding box center [689, 37] width 13 height 13
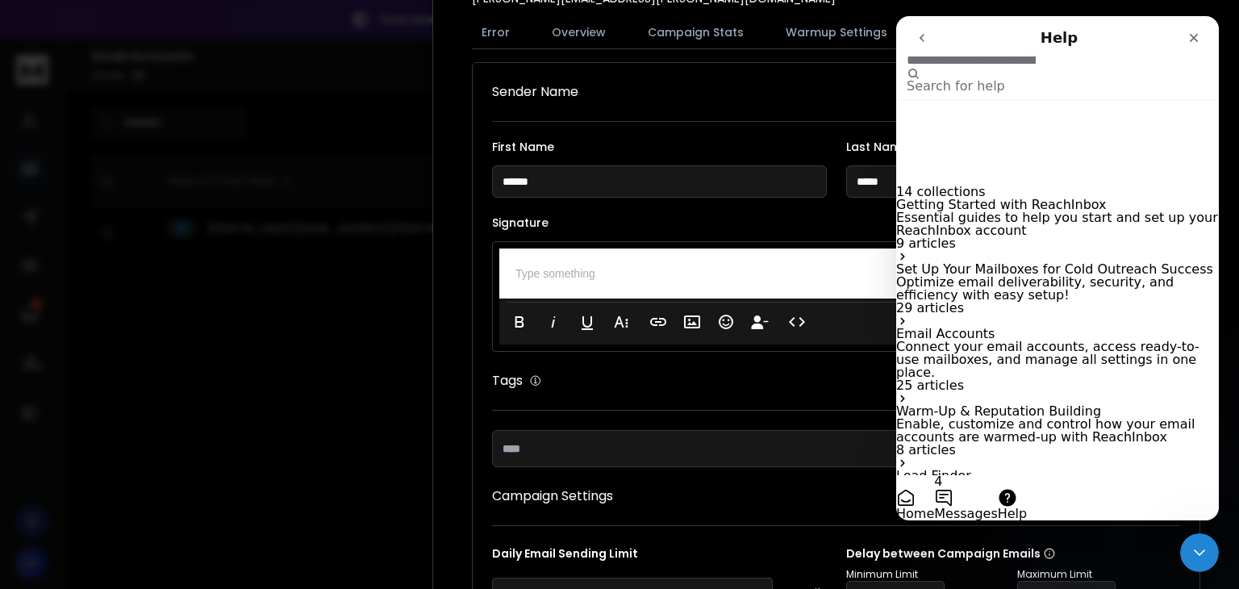
type input "**********"
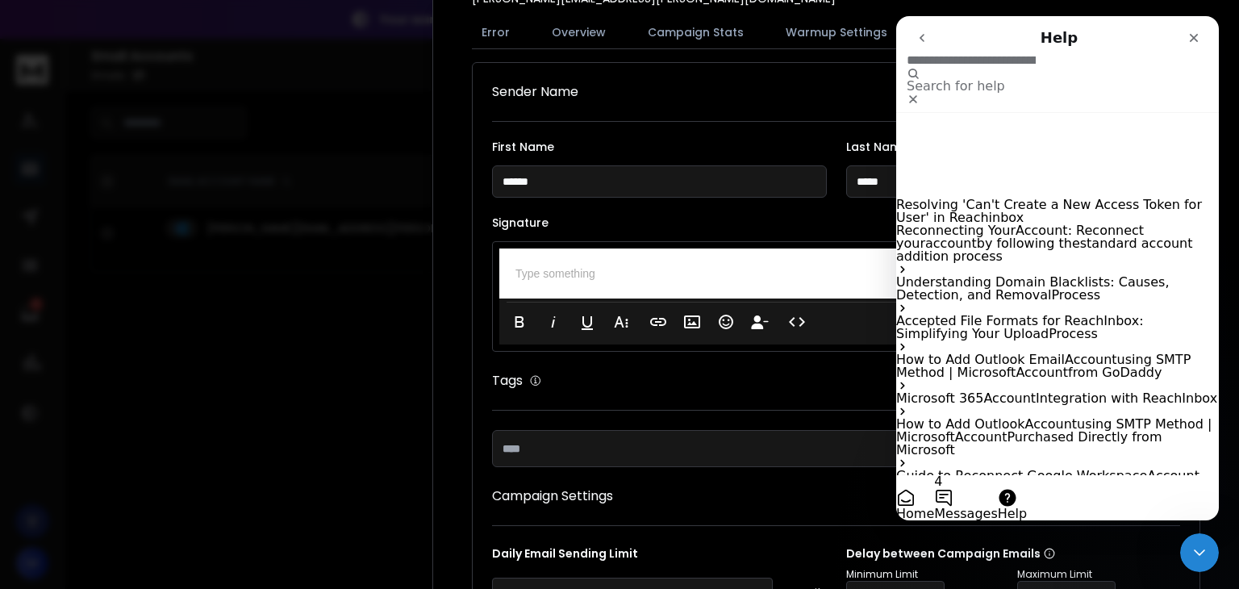
scroll to position [205, 0]
click at [997, 481] on button "4 Messages" at bounding box center [965, 497] width 63 height 45
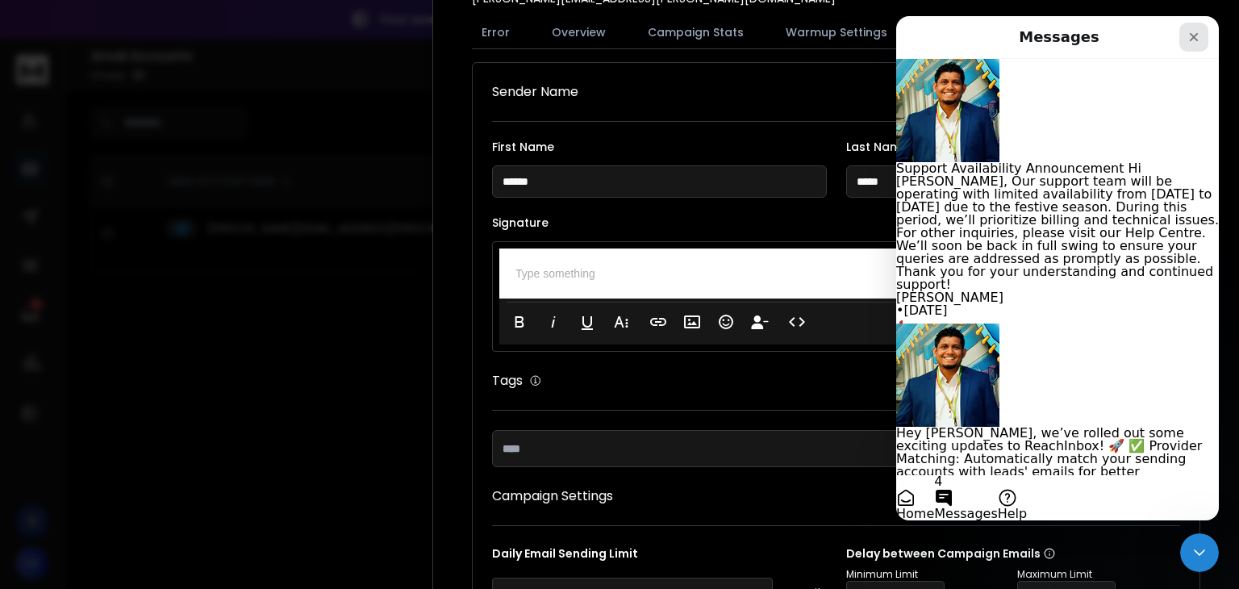
drag, startPoint x: 1195, startPoint y: 36, endPoint x: 2091, endPoint y: 53, distance: 896.1
click at [1195, 36] on icon "Close" at bounding box center [1193, 37] width 13 height 13
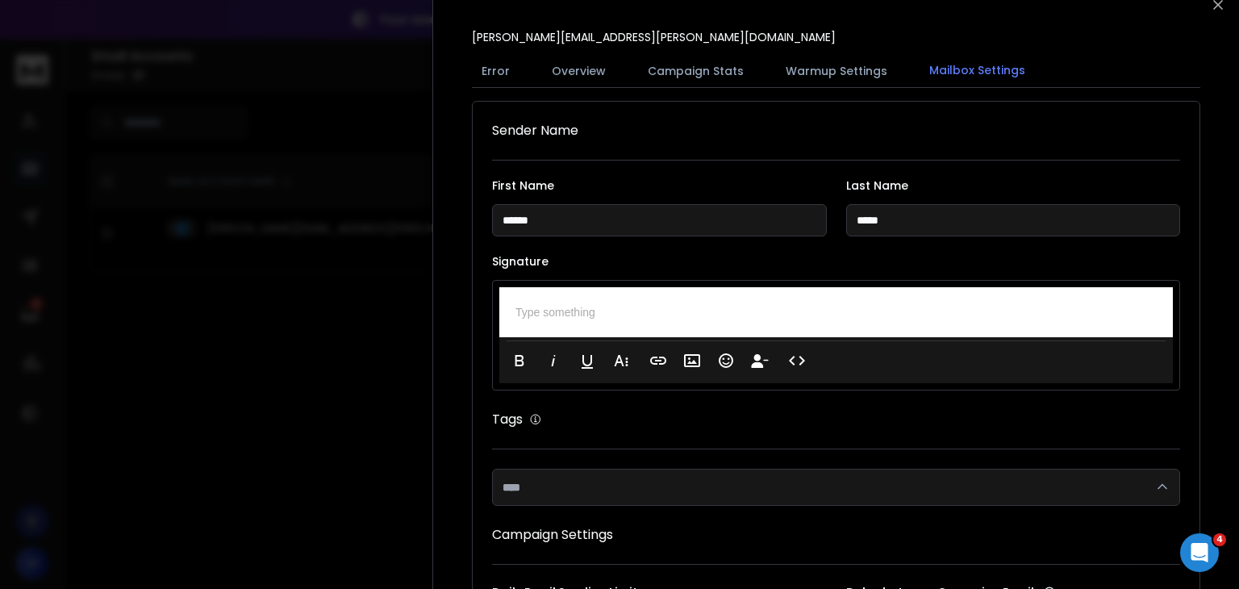
scroll to position [0, 0]
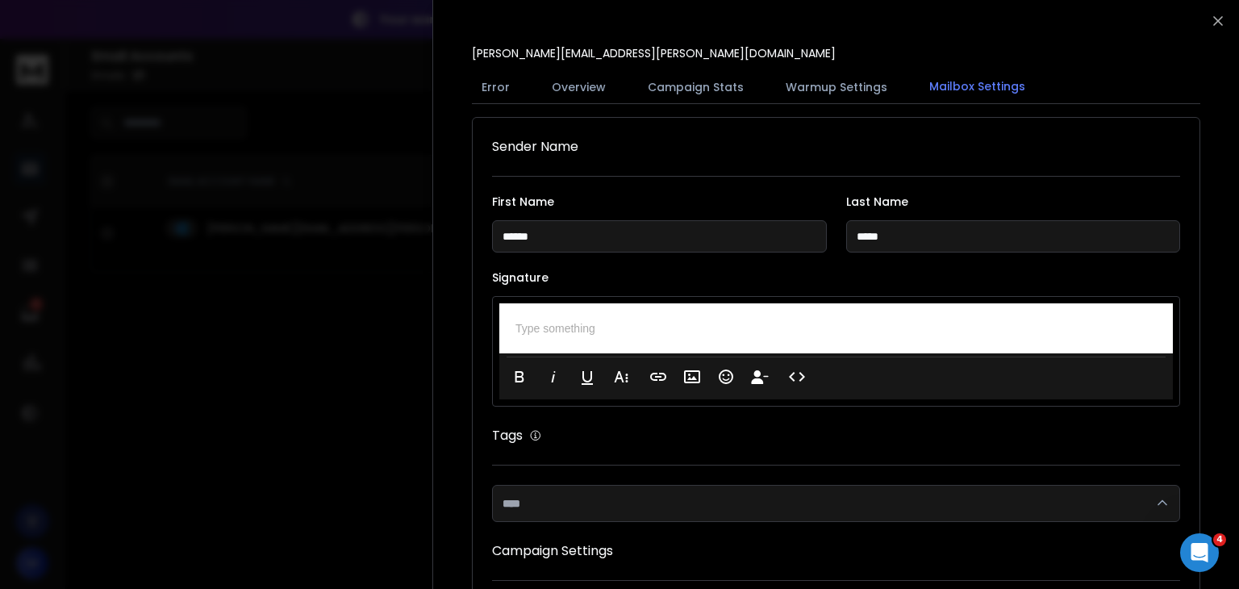
click at [1216, 28] on icon "button" at bounding box center [1218, 21] width 16 height 16
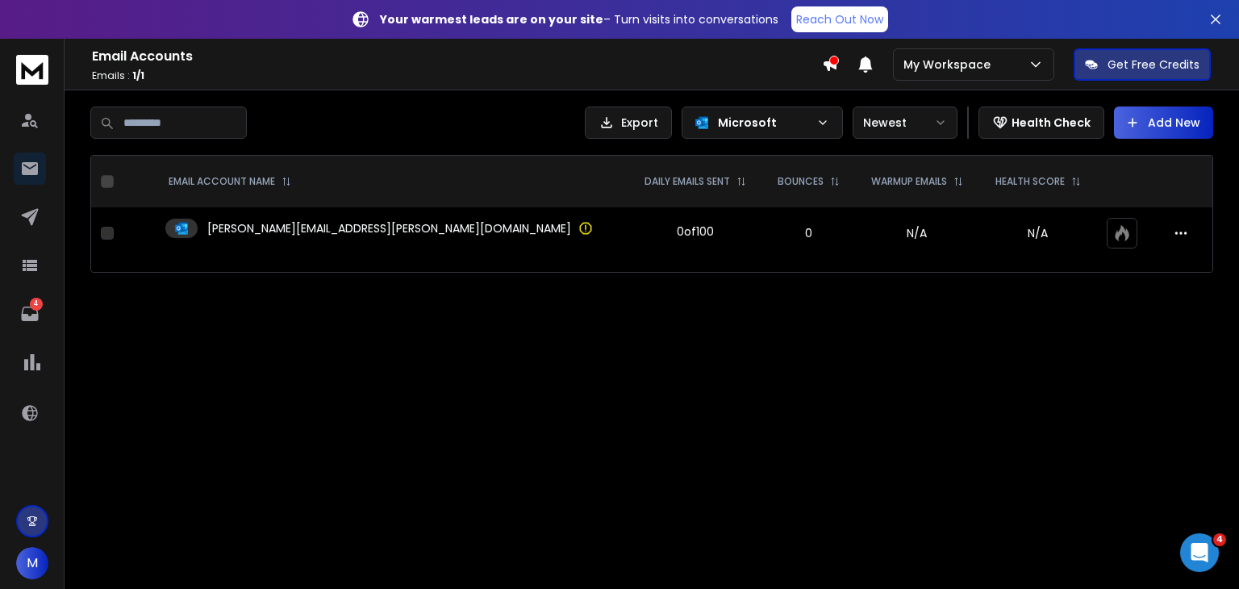
click at [1216, 18] on icon at bounding box center [1215, 20] width 10 height 10
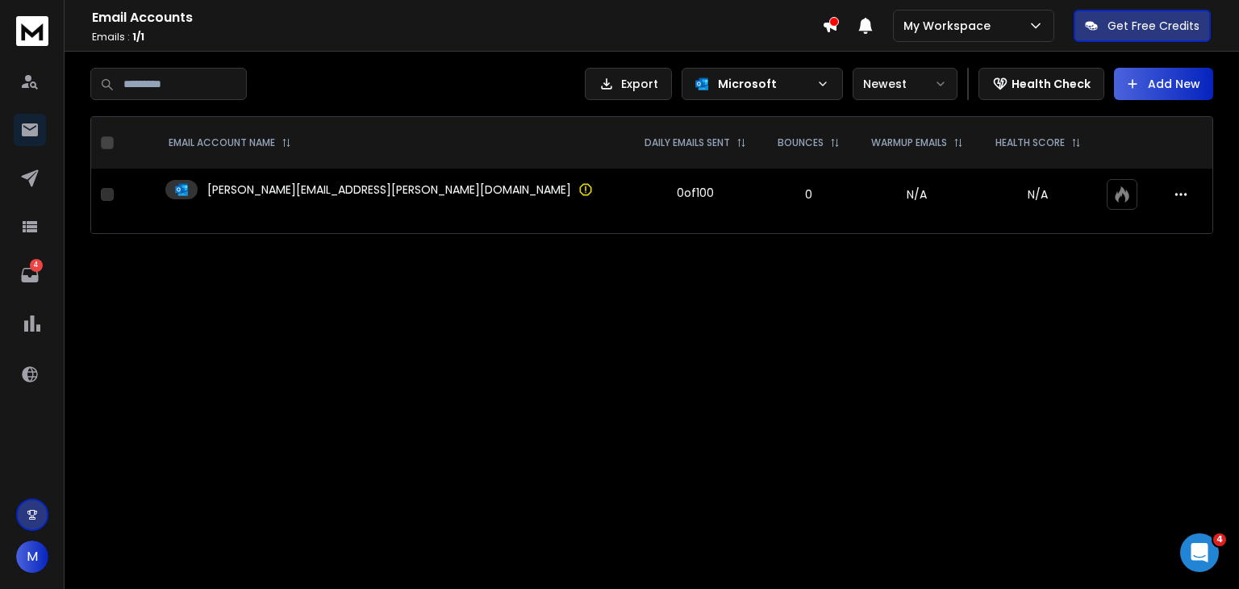
click at [140, 6] on div "Email Accounts Emails : 1 / 1 My Workspace Get Free Credits" at bounding box center [619, 26] width 1239 height 52
click at [178, 143] on div "EMAIL ACCOUNT NAME" at bounding box center [230, 142] width 123 height 13
click at [310, 191] on p "nelson.spitz@esg-impacts.com" at bounding box center [389, 189] width 364 height 16
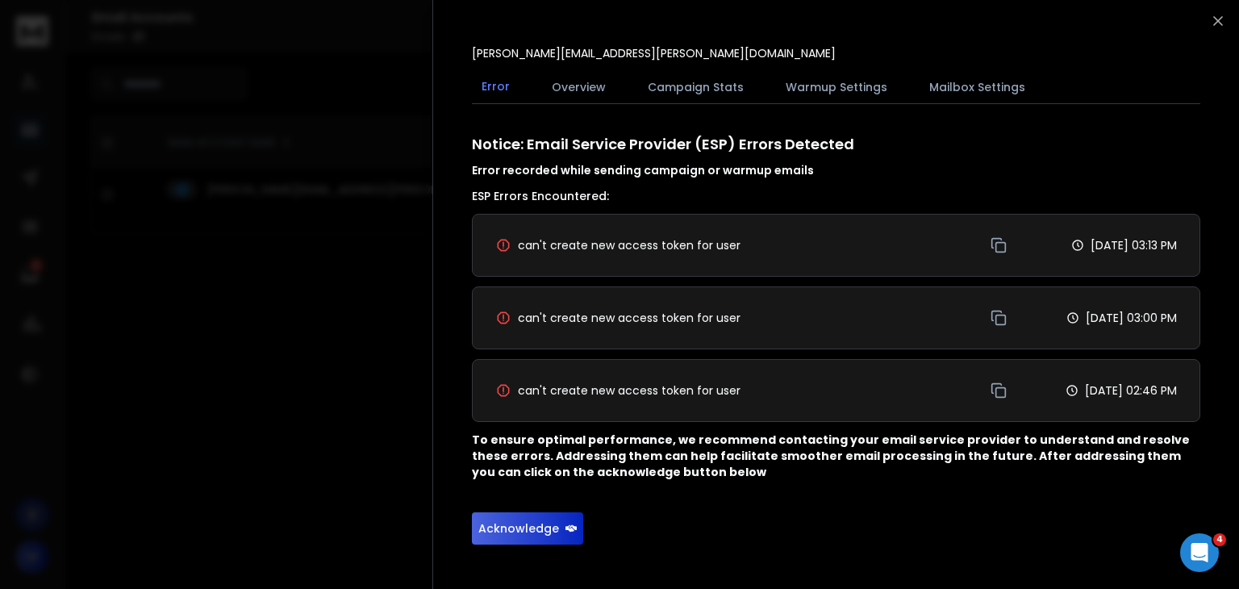
click at [565, 74] on button "Overview" at bounding box center [578, 86] width 73 height 35
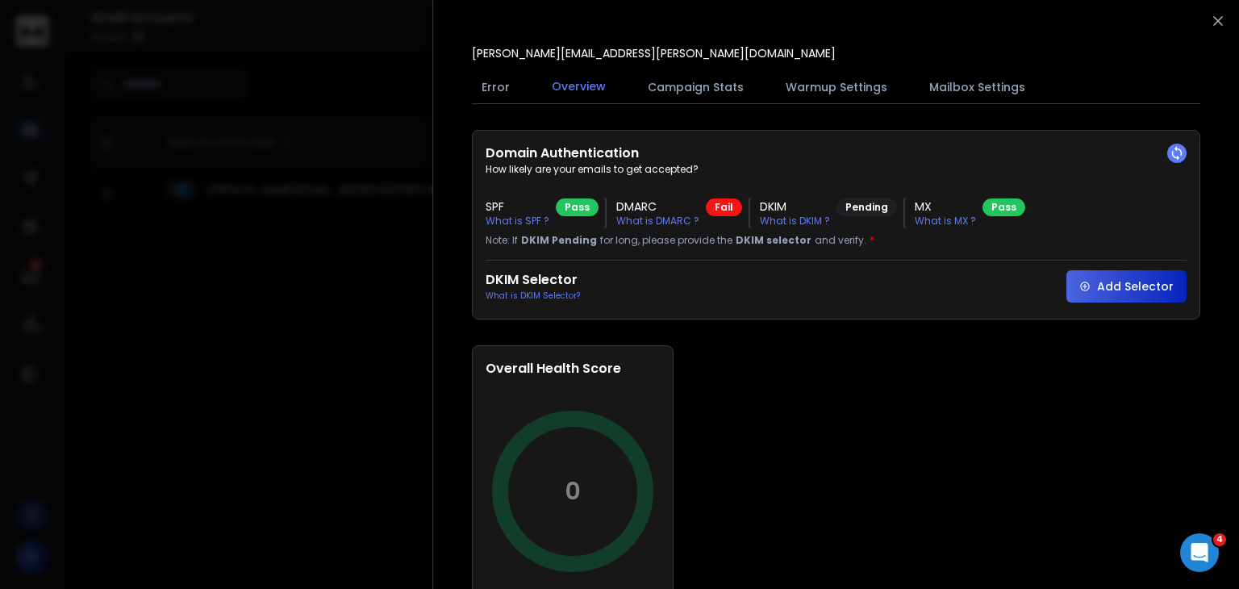
drag, startPoint x: 644, startPoint y: 104, endPoint x: 661, endPoint y: 98, distance: 18.1
click at [645, 104] on div "Error Overview Campaign Stats Warmup Settings Mailbox Settings Domain Authentic…" at bounding box center [836, 369] width 728 height 597
click at [981, 73] on button "Mailbox Settings" at bounding box center [976, 86] width 115 height 35
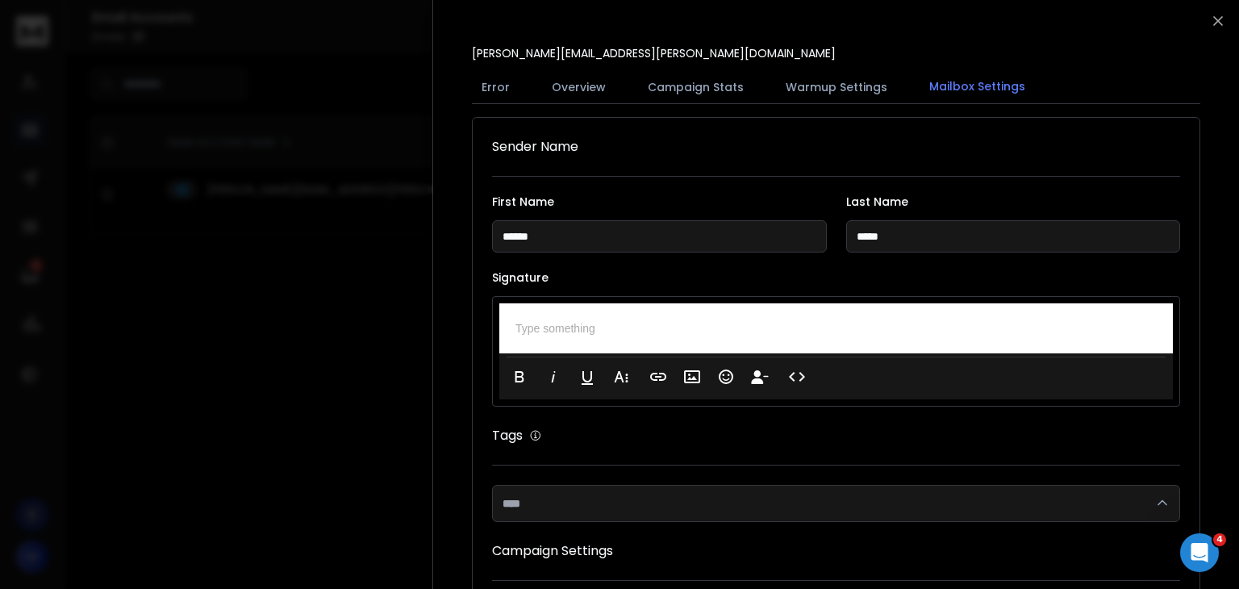
click at [1214, 19] on icon "button" at bounding box center [1218, 21] width 8 height 8
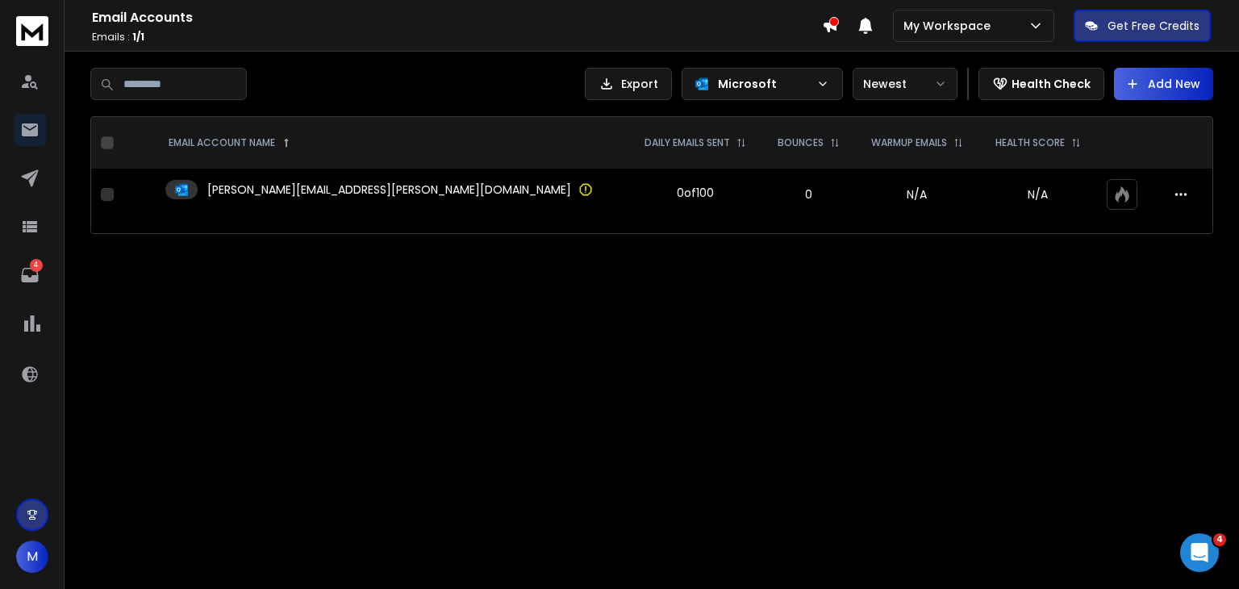
click at [817, 83] on div "Microsoft" at bounding box center [761, 84] width 161 height 32
drag, startPoint x: 384, startPoint y: 343, endPoint x: 470, endPoint y: 356, distance: 87.4
click at [385, 343] on div "Your warmest leads are on your site – Turn visits into conversations Reach Out …" at bounding box center [619, 294] width 1239 height 589
click at [1198, 552] on icon "Open Intercom Messenger" at bounding box center [1197, 550] width 27 height 27
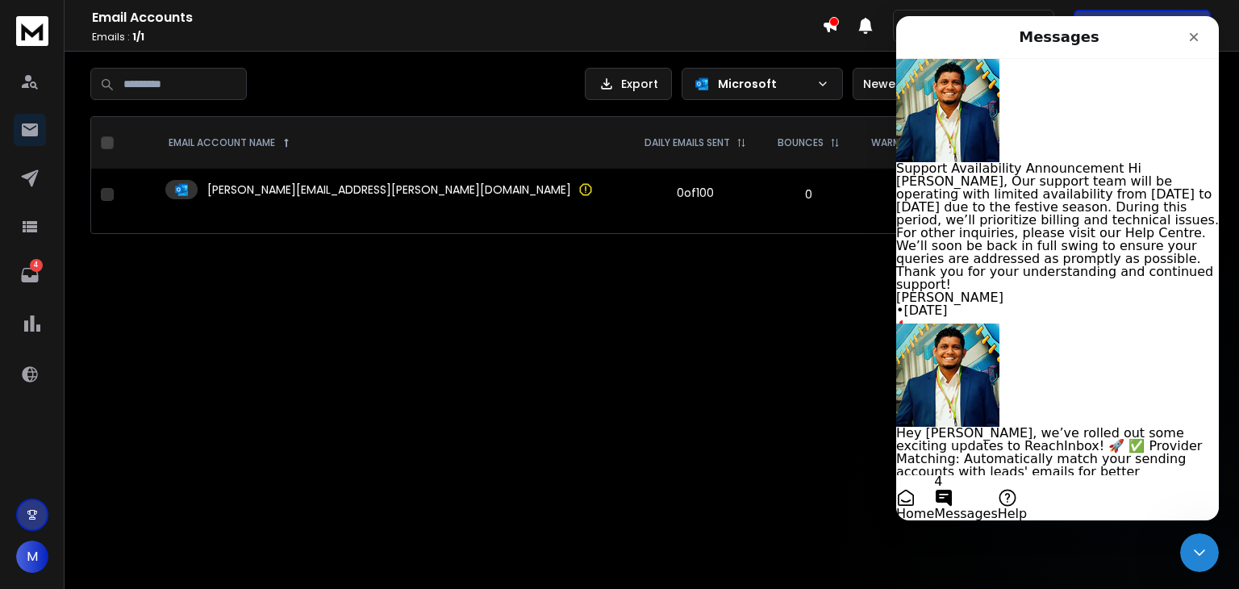
click at [997, 483] on button "4 Messages" at bounding box center [965, 497] width 63 height 45
click at [1027, 488] on button "Help" at bounding box center [1012, 504] width 29 height 32
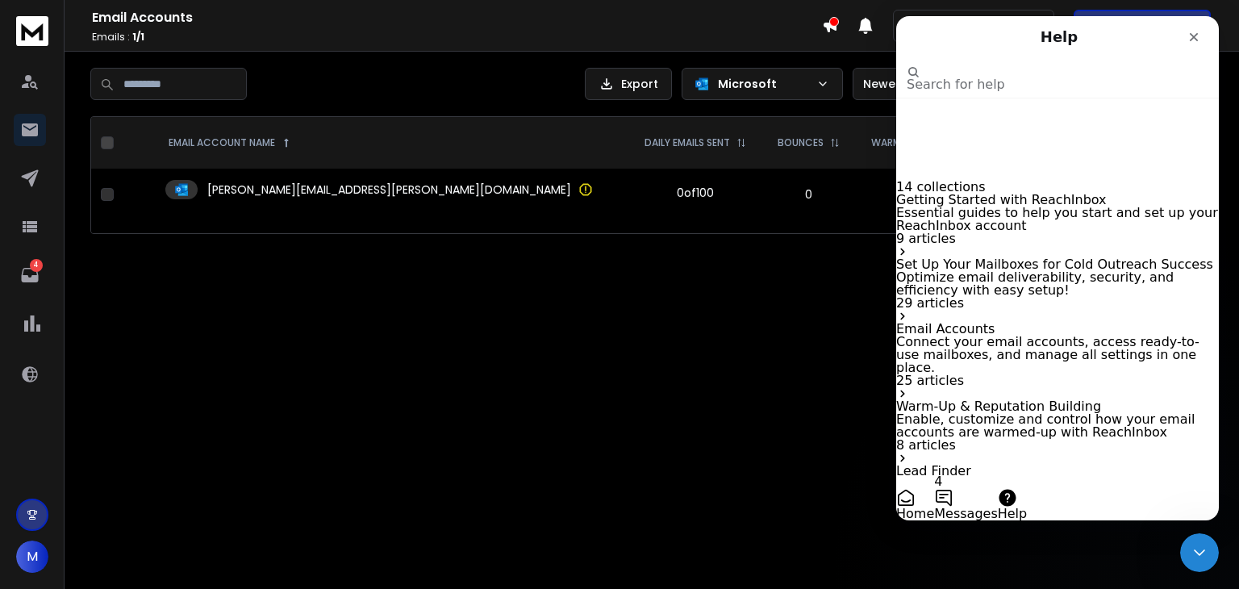
scroll to position [161, 0]
click at [1035, 323] on p "Email Accounts" at bounding box center [1057, 329] width 323 height 13
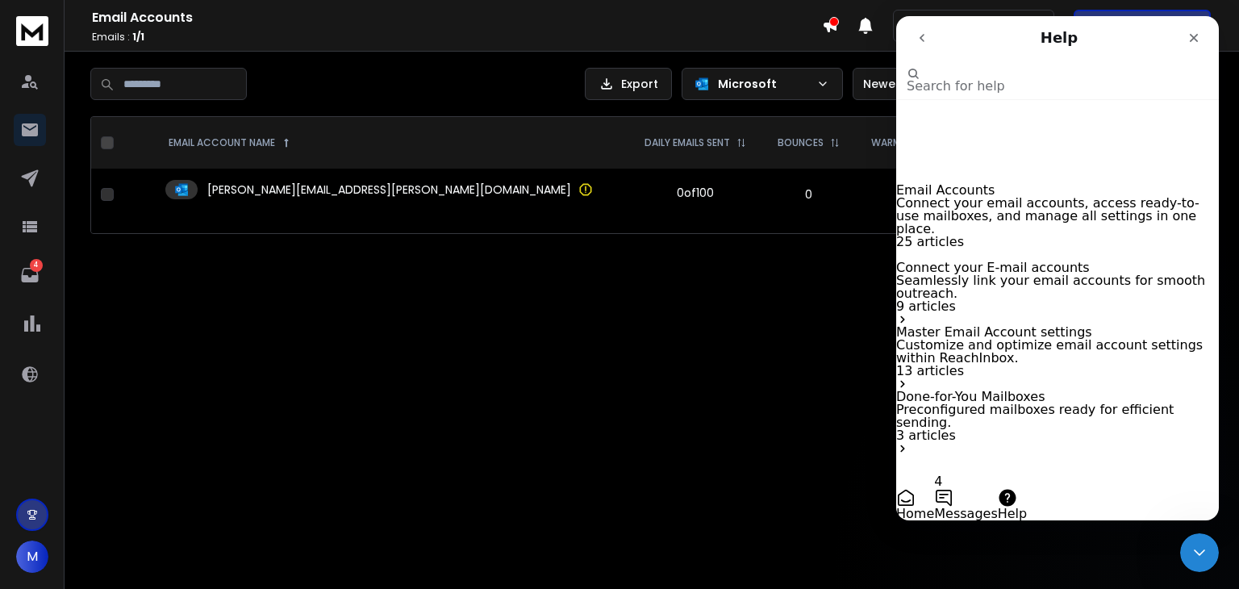
click at [1041, 261] on p "Connect your E-mail accounts" at bounding box center [1057, 267] width 323 height 13
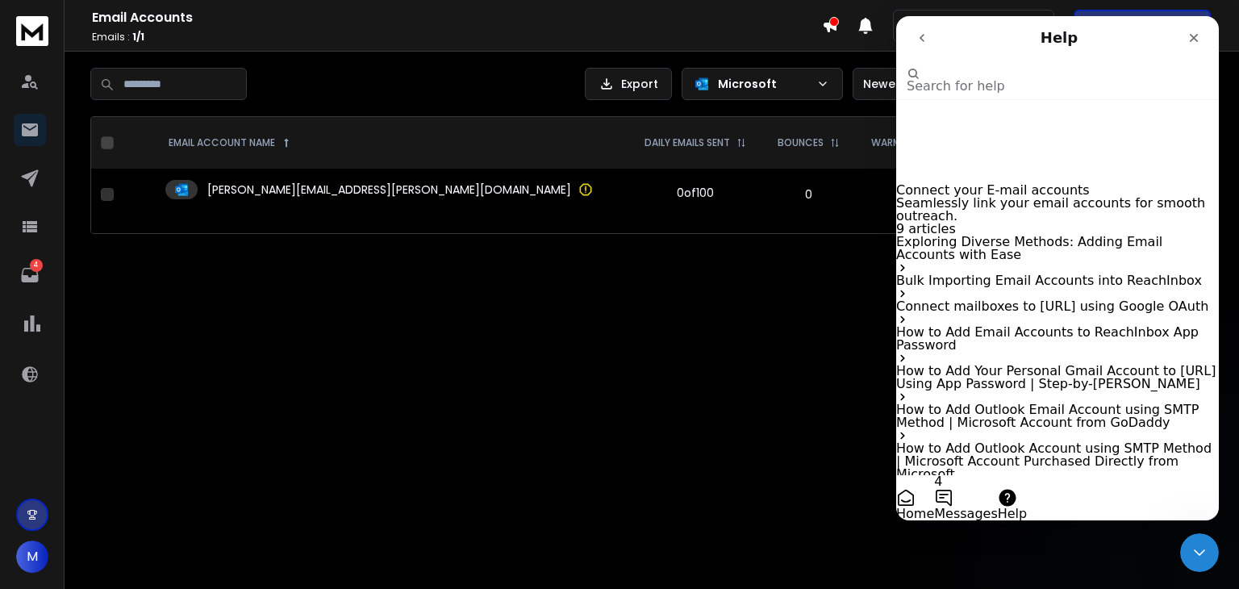
click at [937, 223] on p "9 articles" at bounding box center [1057, 229] width 323 height 13
click at [1149, 532] on p "Connecting Your Email Account via IMAP and SMTP" at bounding box center [1057, 545] width 323 height 26
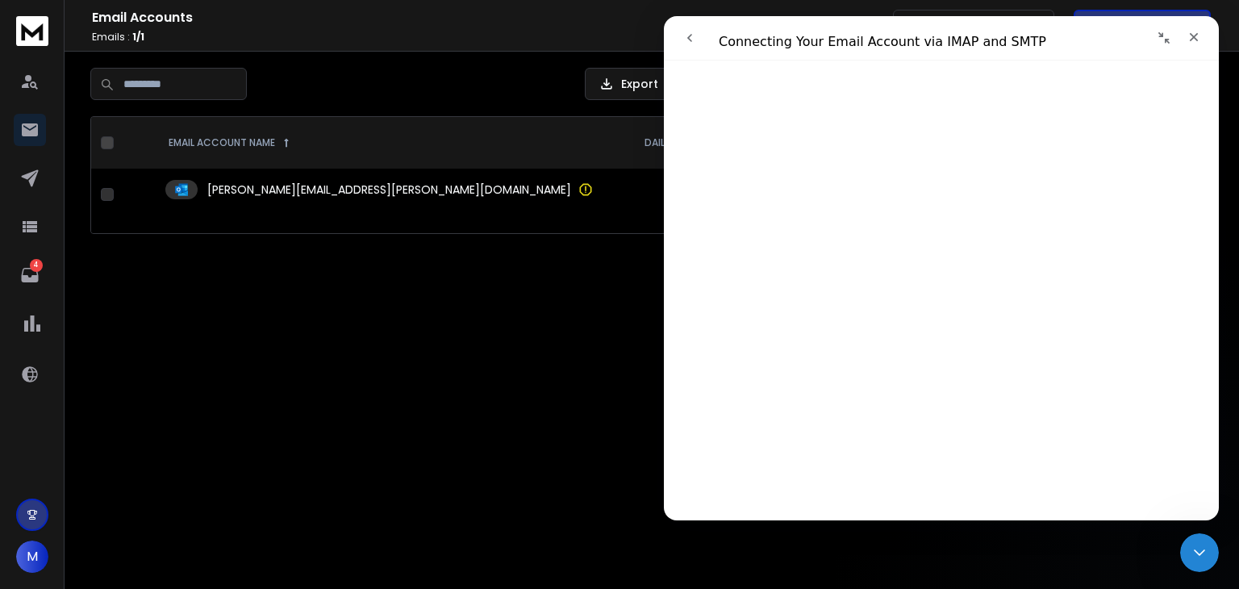
scroll to position [403, 0]
drag, startPoint x: 1197, startPoint y: 35, endPoint x: 1860, endPoint y: 52, distance: 663.9
click at [1197, 35] on icon "Close" at bounding box center [1193, 37] width 13 height 13
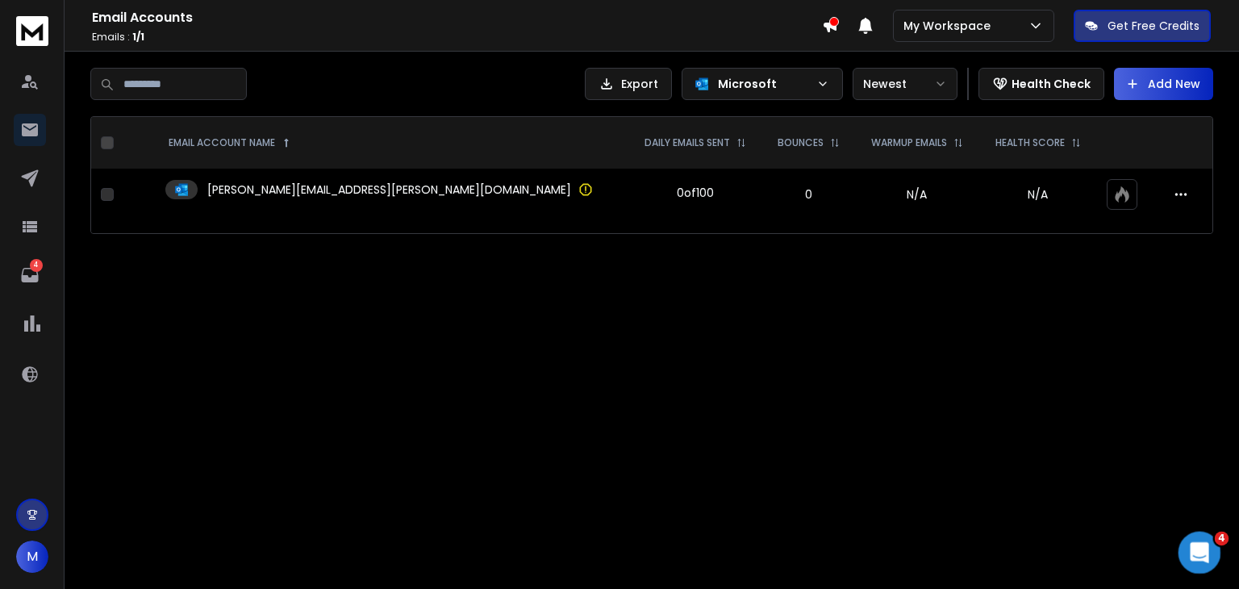
click at [1219, 559] on body "Your warmest leads are on your site – Turn visits into conversations Reach Out …" at bounding box center [619, 294] width 1239 height 589
click at [1206, 552] on icon "Open Intercom Messenger" at bounding box center [1197, 550] width 27 height 27
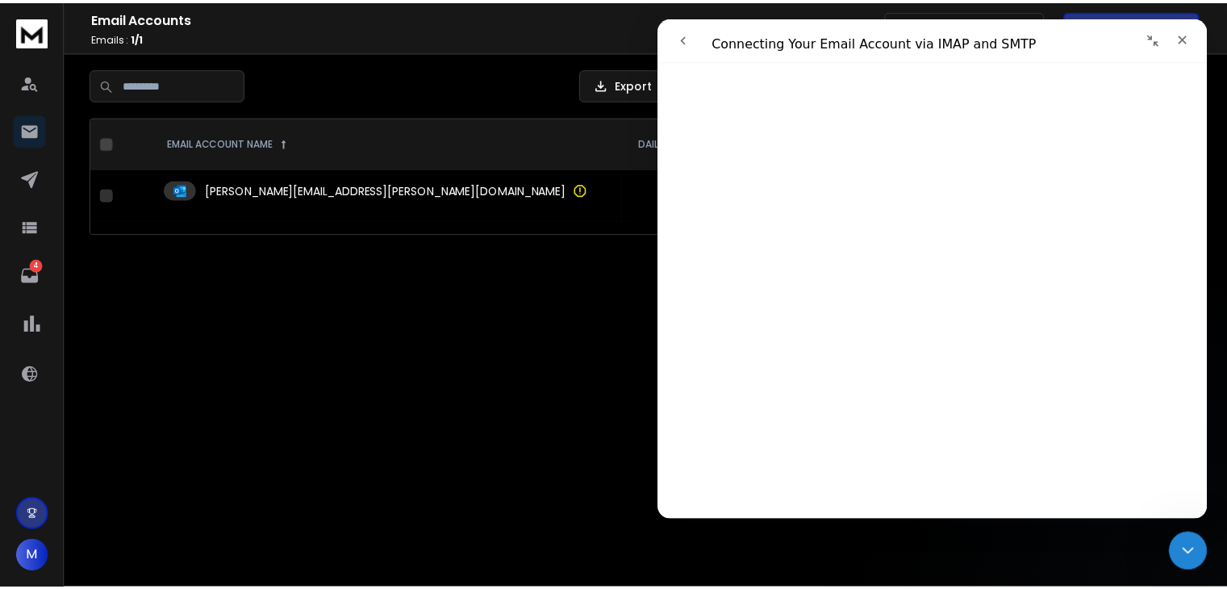
scroll to position [242, 0]
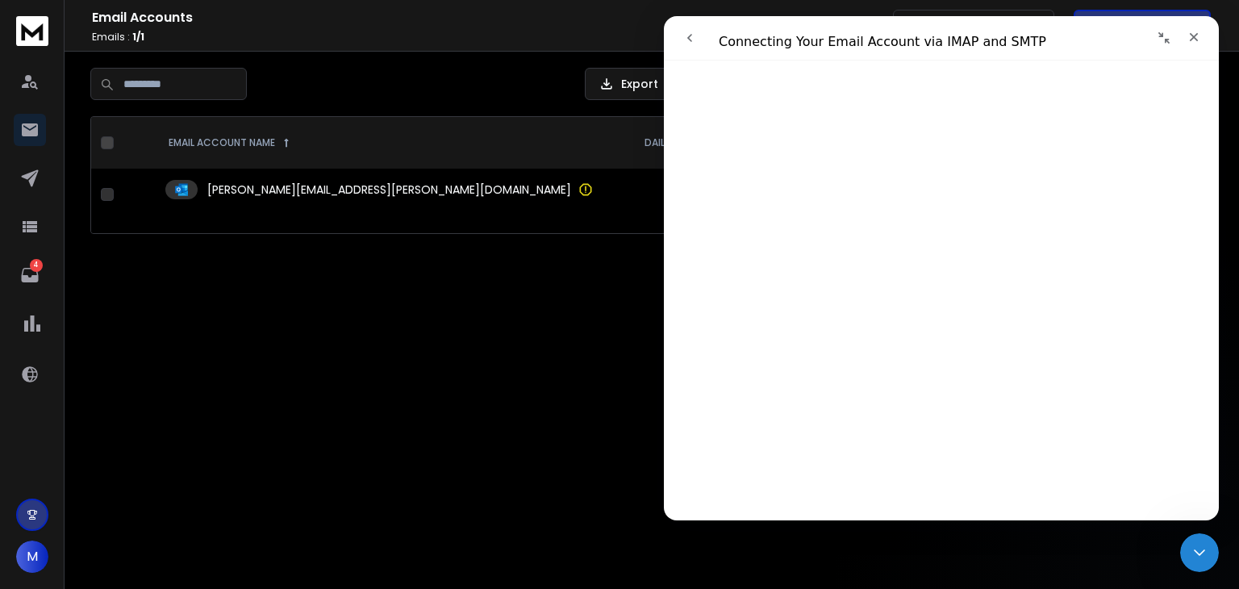
click at [688, 41] on icon "go back" at bounding box center [689, 37] width 13 height 13
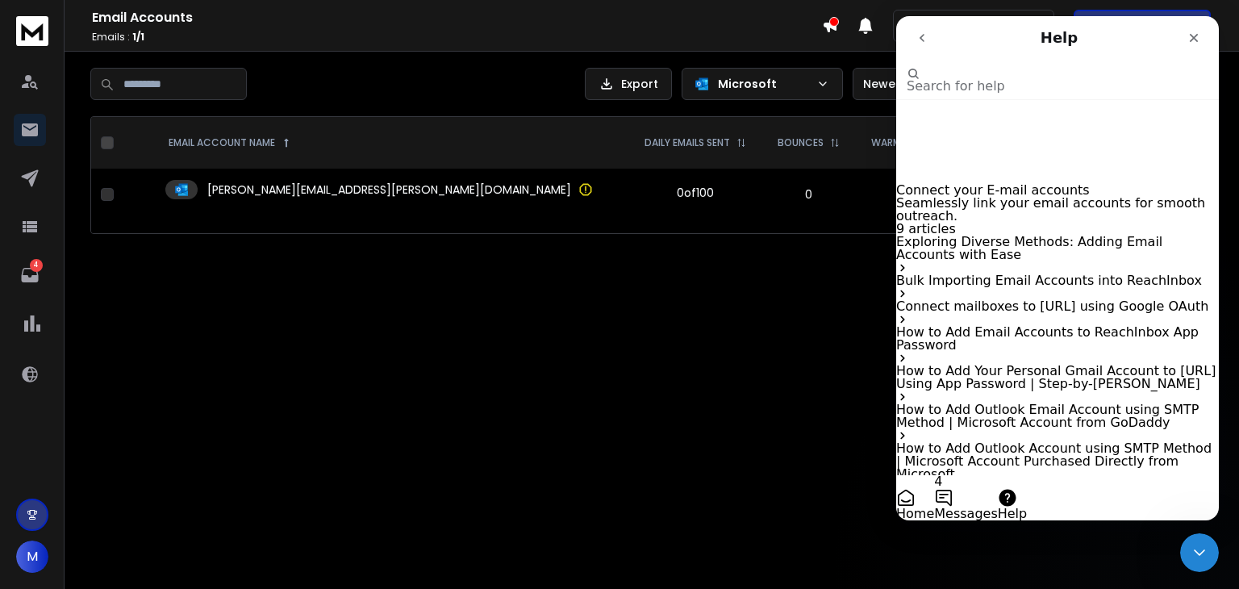
click at [997, 477] on button "4 Messages" at bounding box center [965, 497] width 63 height 45
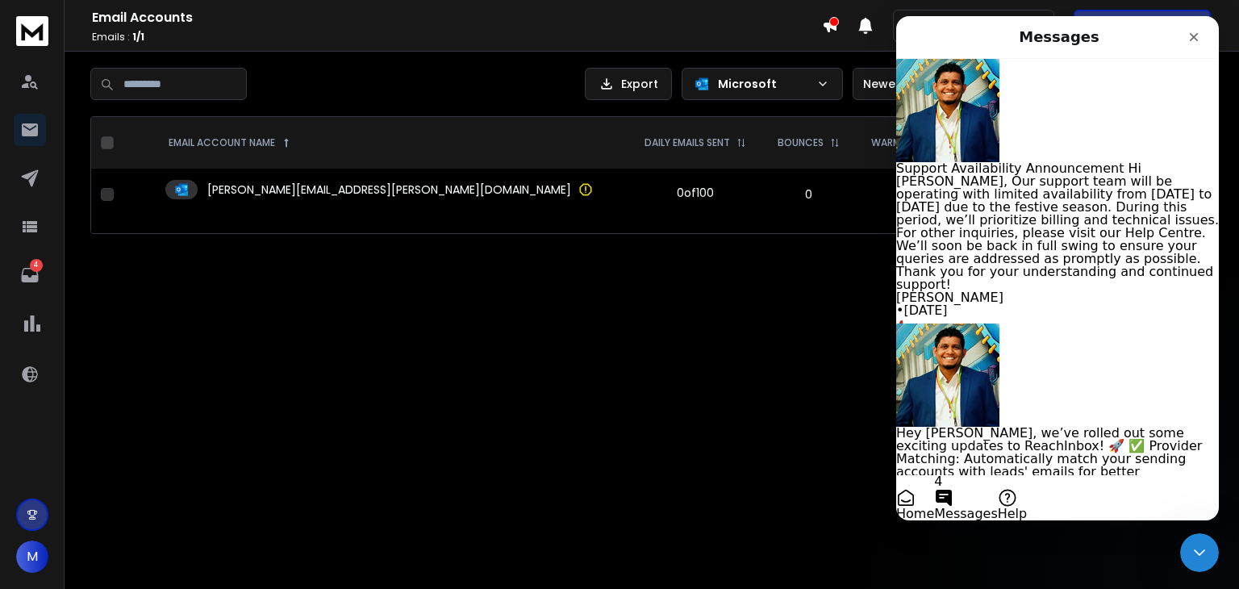
click at [1022, 520] on button "Send us a message" at bounding box center [959, 533] width 126 height 26
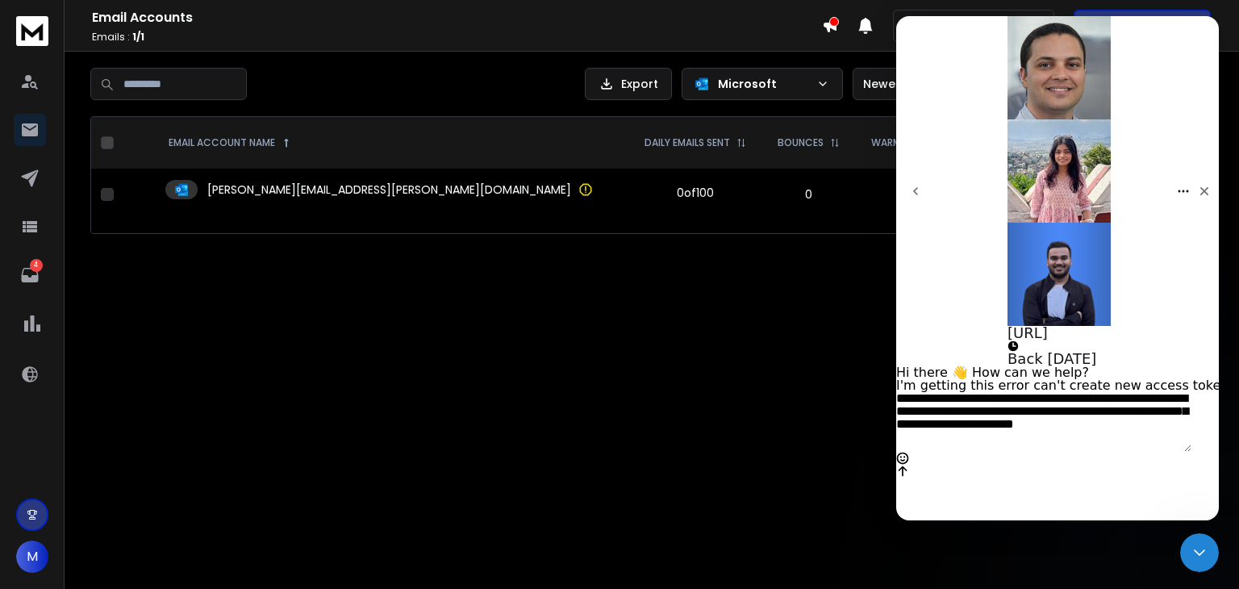
type textarea "**********"
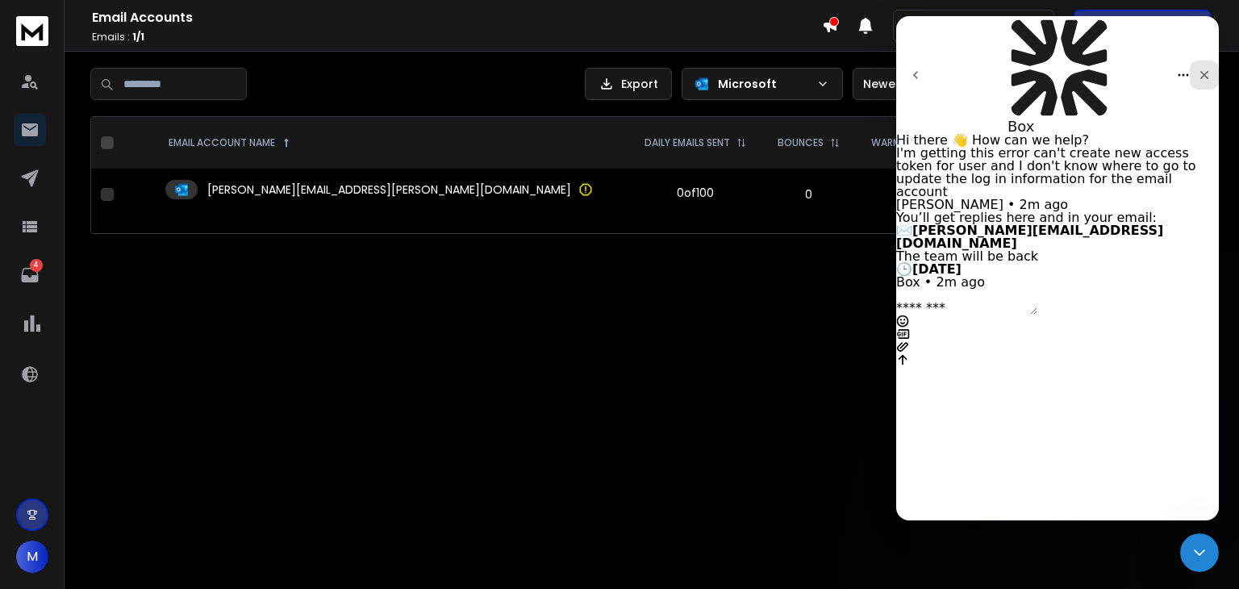
click at [1189, 60] on div "Close" at bounding box center [1203, 74] width 29 height 29
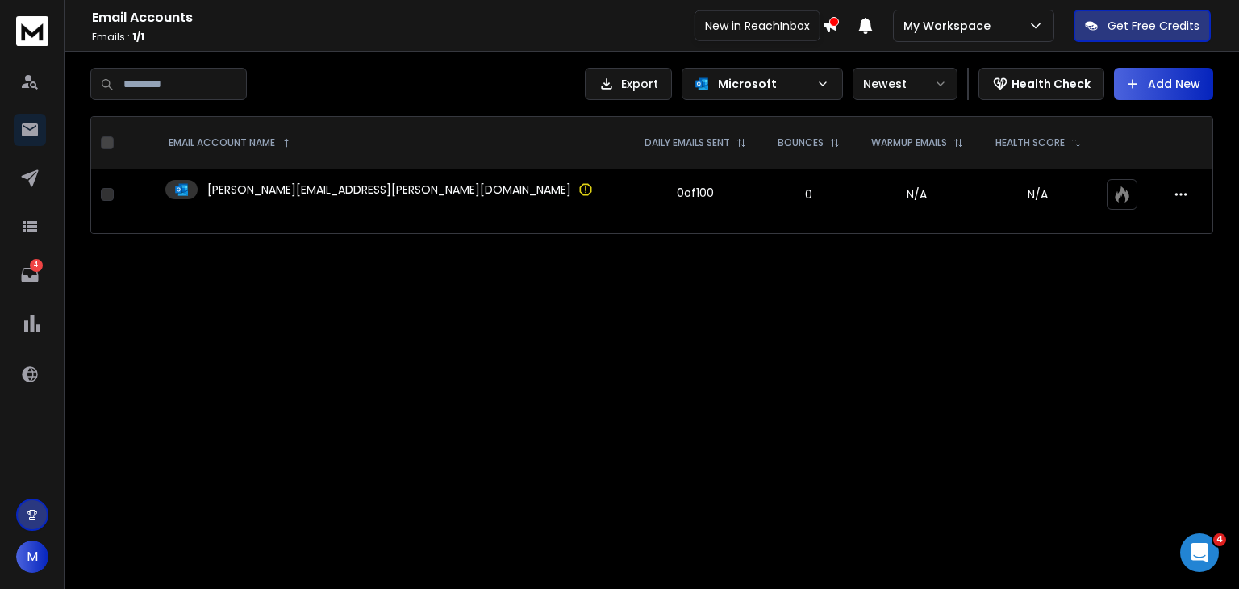
click at [838, 29] on icon at bounding box center [830, 26] width 16 height 16
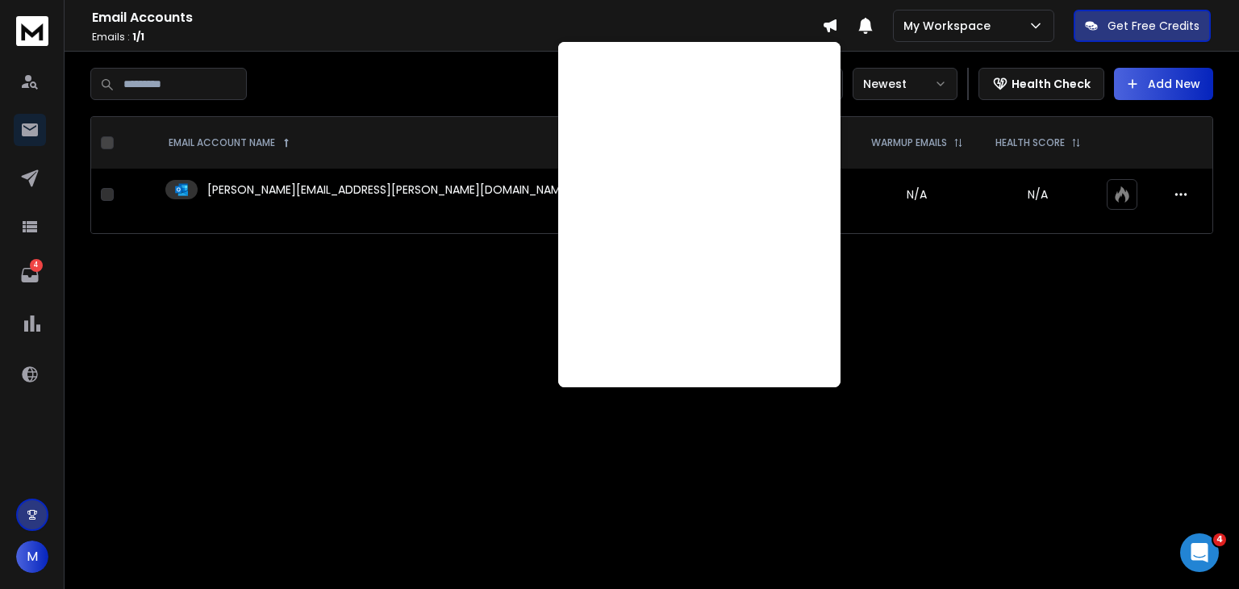
click at [101, 323] on div "Your warmest leads are on your site – Turn visits into conversations Reach Out …" at bounding box center [619, 294] width 1239 height 589
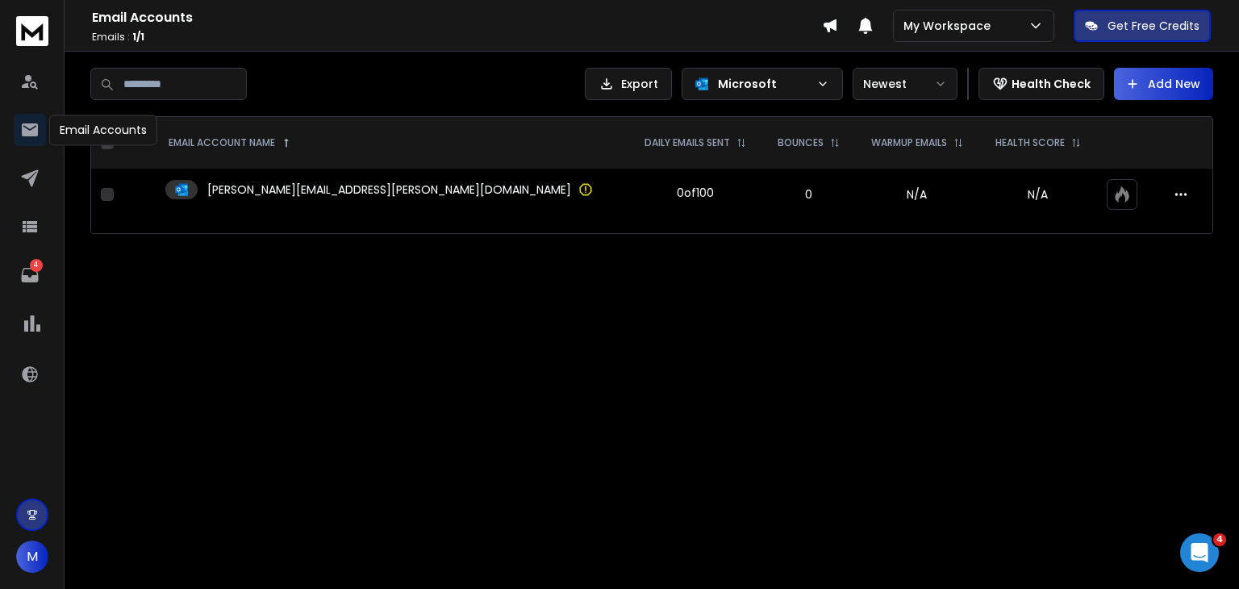
click at [29, 131] on icon at bounding box center [30, 129] width 16 height 13
click at [25, 169] on icon at bounding box center [29, 178] width 19 height 19
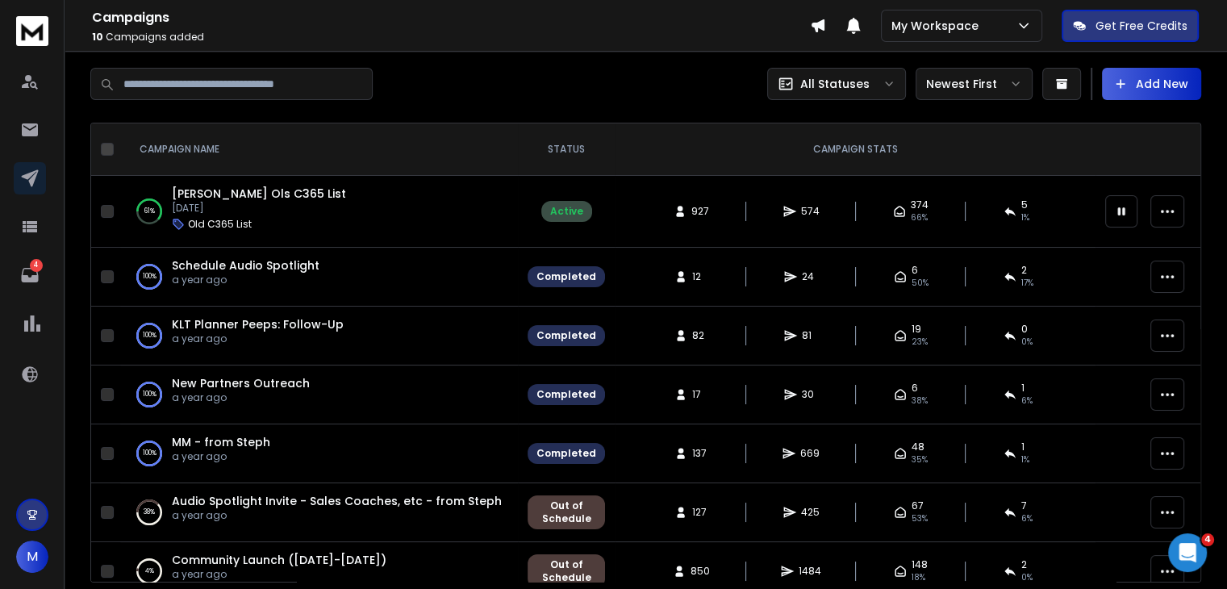
click at [1160, 211] on icon "button" at bounding box center [1166, 211] width 13 height 3
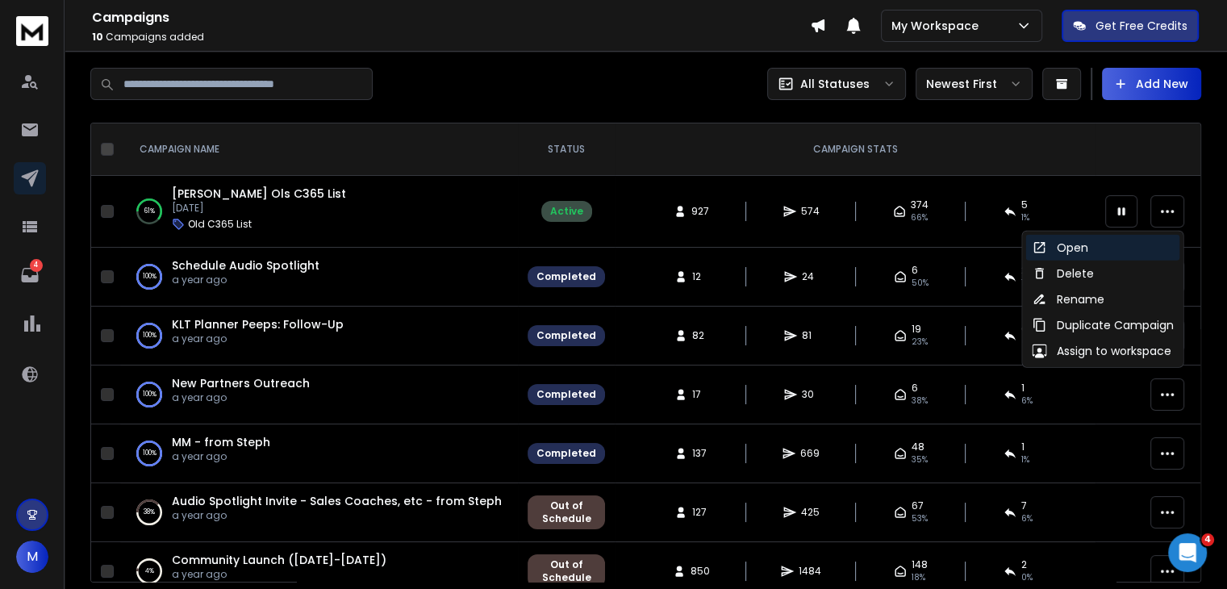
click at [1119, 208] on button at bounding box center [1121, 211] width 32 height 32
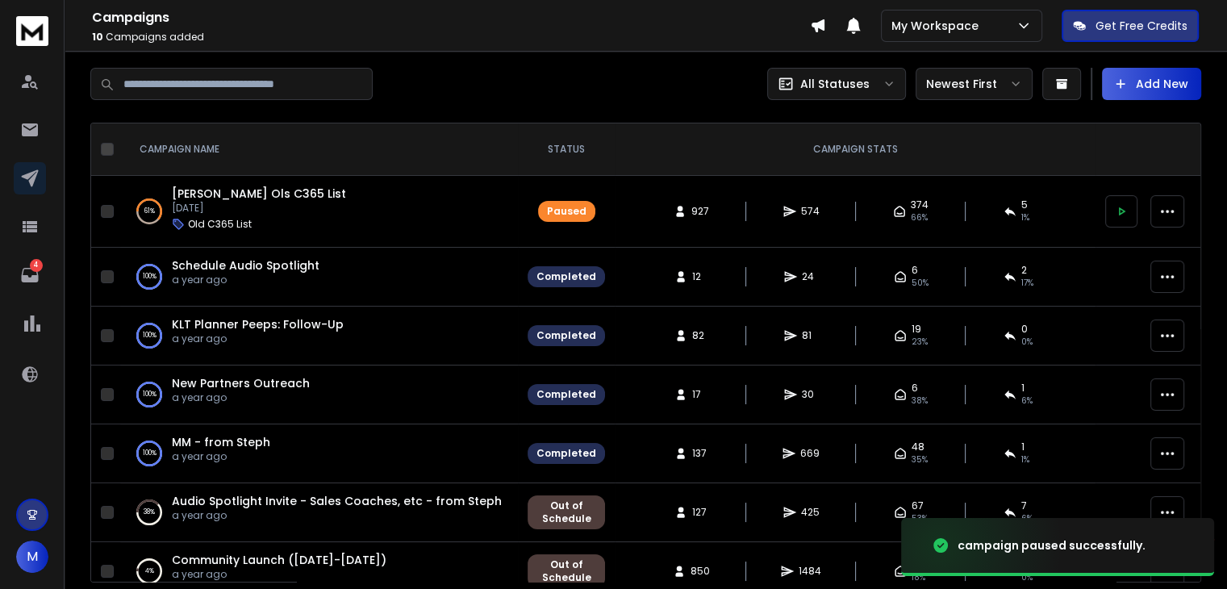
click at [1114, 215] on icon at bounding box center [1121, 211] width 15 height 15
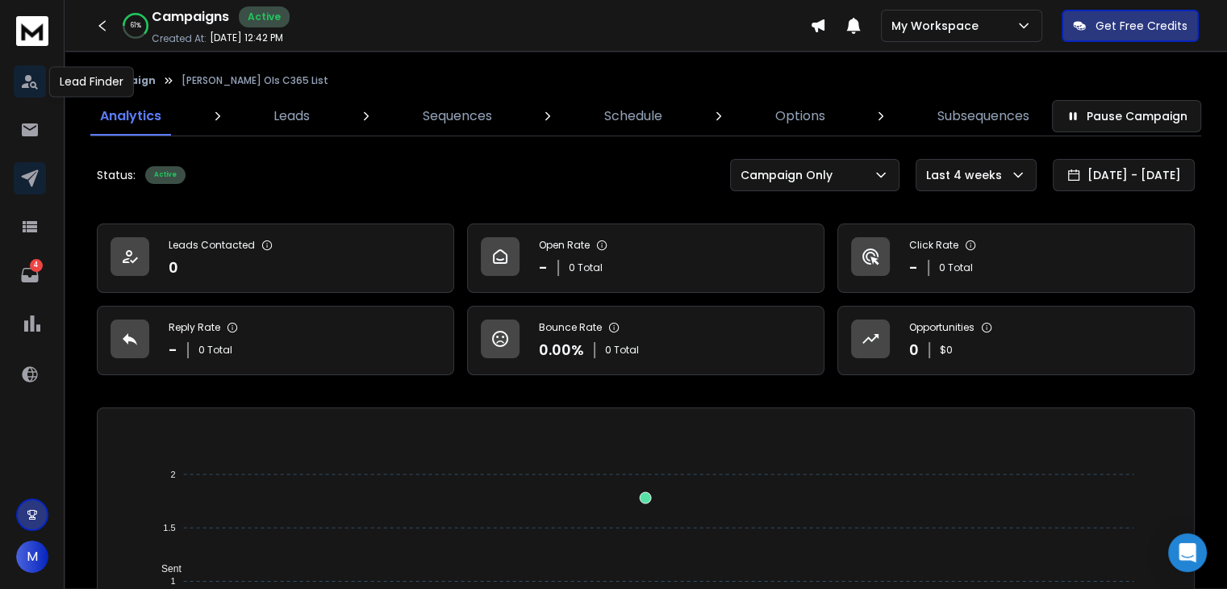
click at [20, 88] on icon at bounding box center [29, 81] width 19 height 19
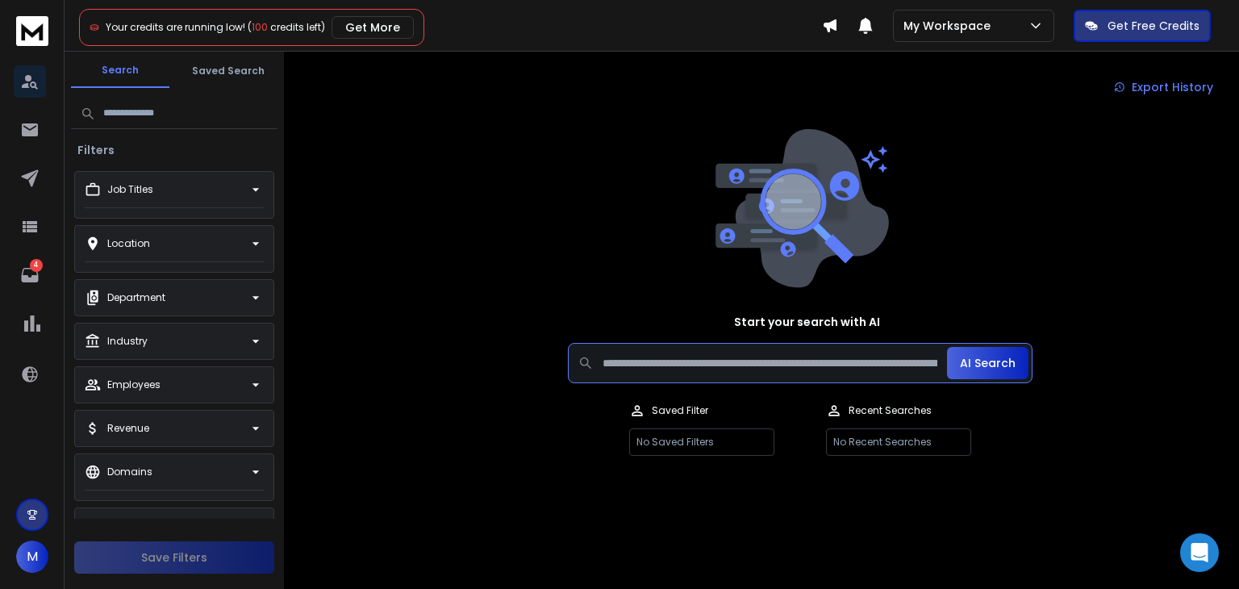
click at [39, 31] on img at bounding box center [32, 31] width 32 height 30
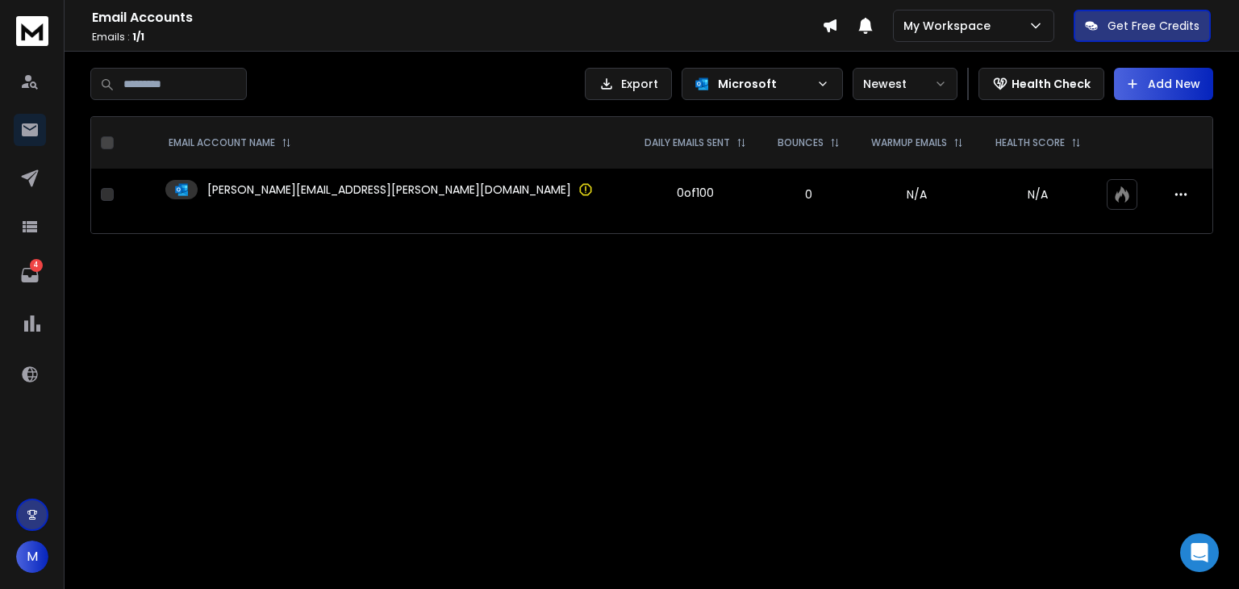
click at [301, 183] on p "[PERSON_NAME][EMAIL_ADDRESS][PERSON_NAME][DOMAIN_NAME]" at bounding box center [389, 189] width 364 height 16
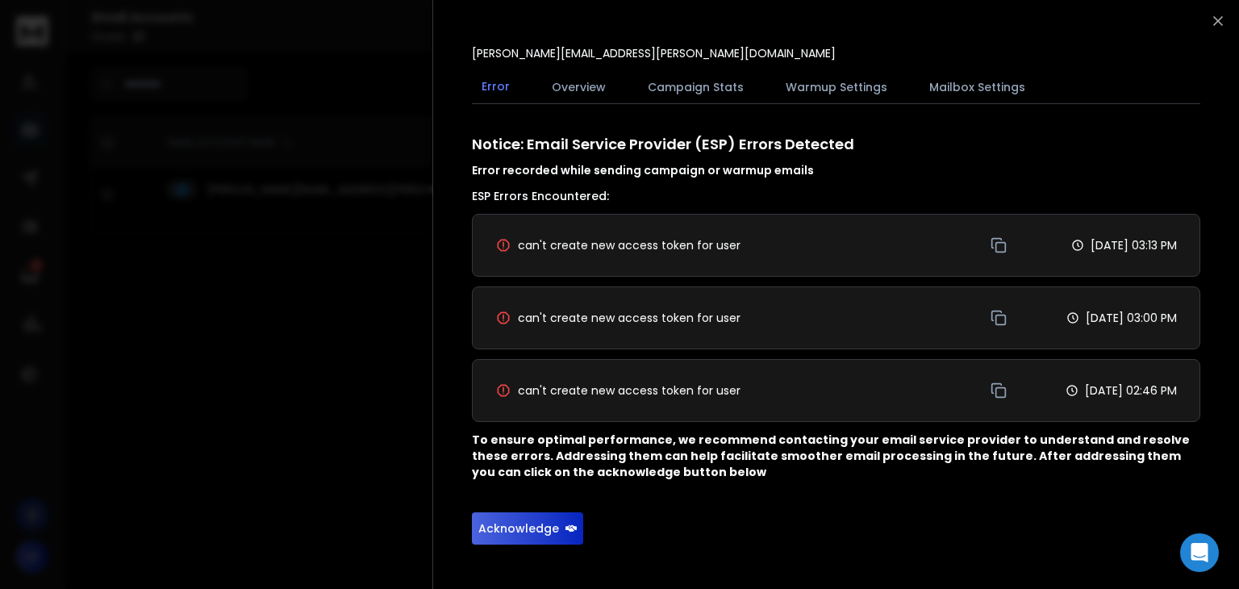
click at [568, 81] on button "Overview" at bounding box center [578, 86] width 73 height 35
